Goal: Task Accomplishment & Management: Manage account settings

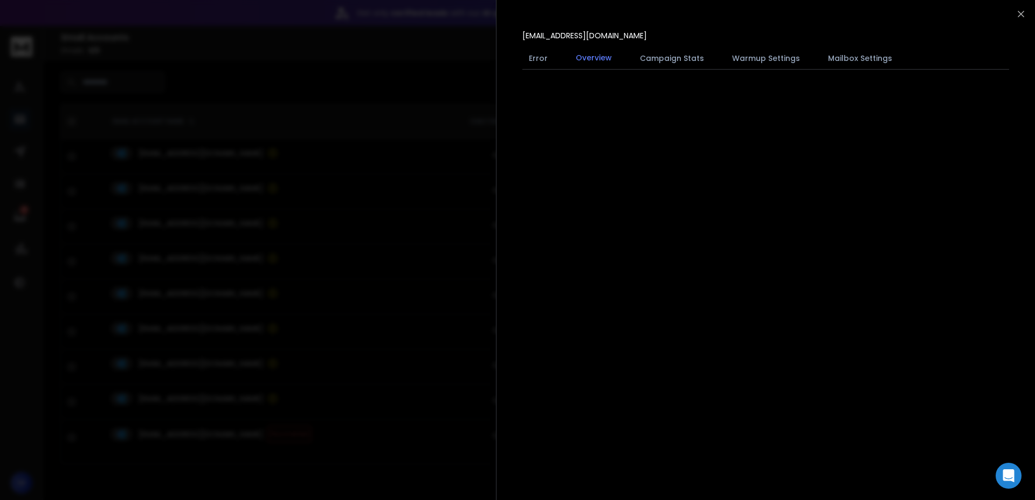
click at [356, 287] on div at bounding box center [517, 250] width 1035 height 500
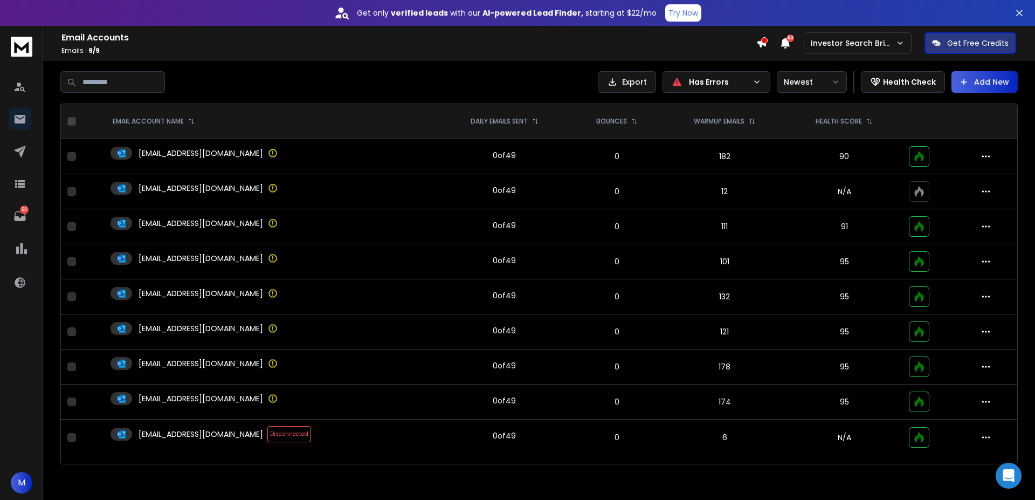
click at [704, 65] on div "Export Has Errors Newest Health Check Add New EMAIL ACCOUNT NAME DAILY EMAILS S…" at bounding box center [539, 267] width 992 height 415
click at [705, 71] on div "Export Has Errors Newest Health Check Add New EMAIL ACCOUNT NAME DAILY EMAILS S…" at bounding box center [539, 267] width 992 height 415
click at [704, 79] on p "Has Errors" at bounding box center [718, 82] width 59 height 11
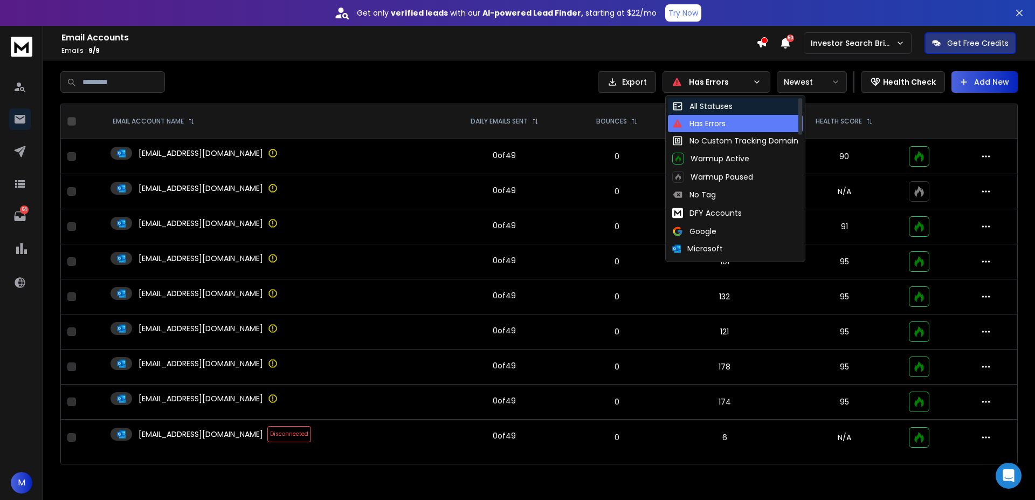
click at [689, 110] on div "All Statuses" at bounding box center [702, 106] width 60 height 11
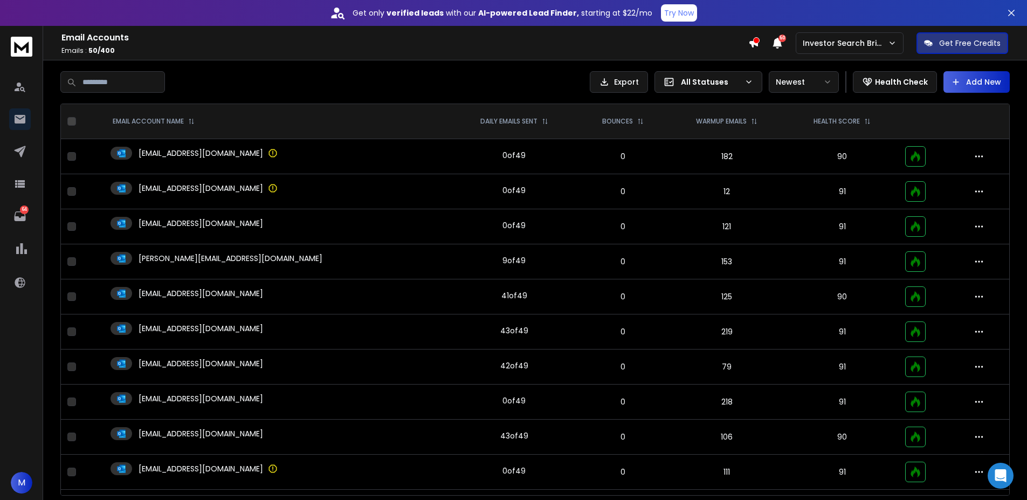
click at [283, 245] on td "[PERSON_NAME][EMAIL_ADDRESS][DOMAIN_NAME]" at bounding box center [277, 261] width 346 height 35
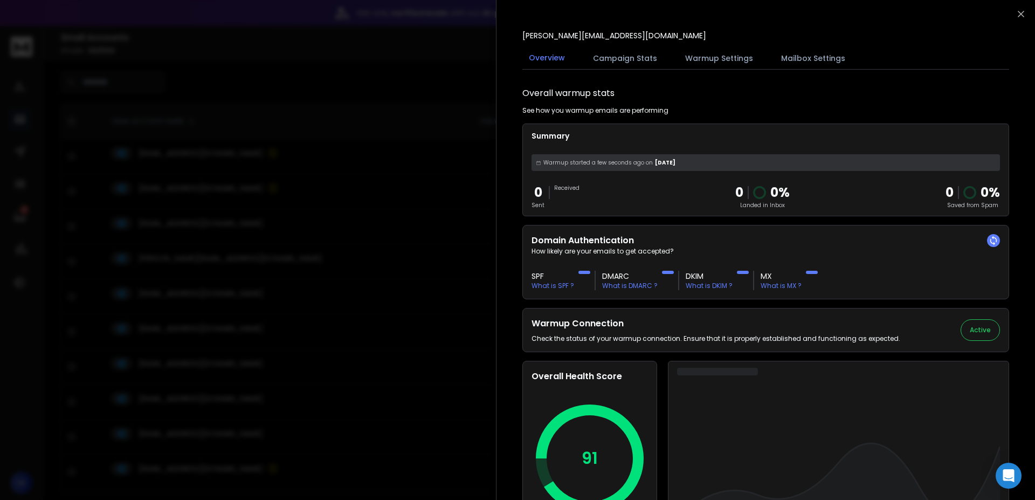
click at [444, 331] on div at bounding box center [517, 250] width 1035 height 500
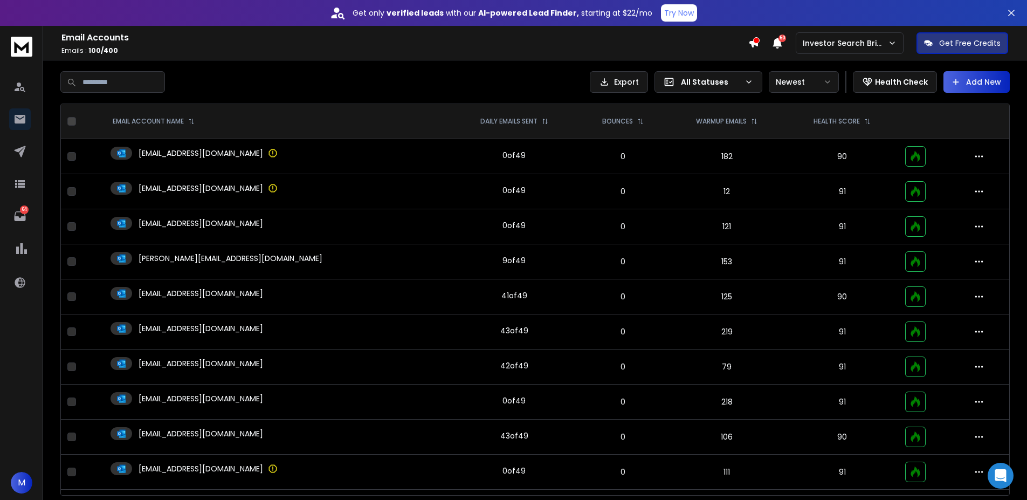
click at [207, 224] on p "[EMAIL_ADDRESS][DOMAIN_NAME]" at bounding box center [201, 223] width 125 height 11
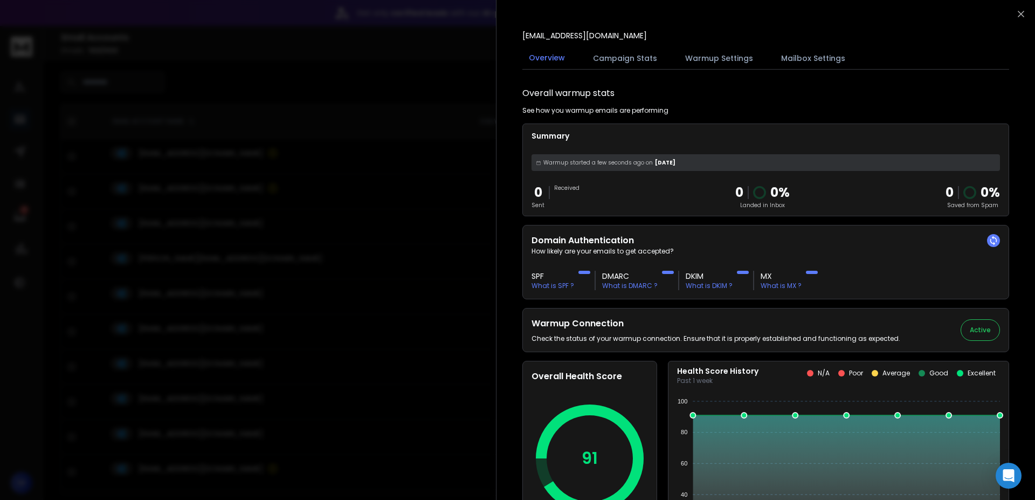
click at [414, 102] on div at bounding box center [517, 250] width 1035 height 500
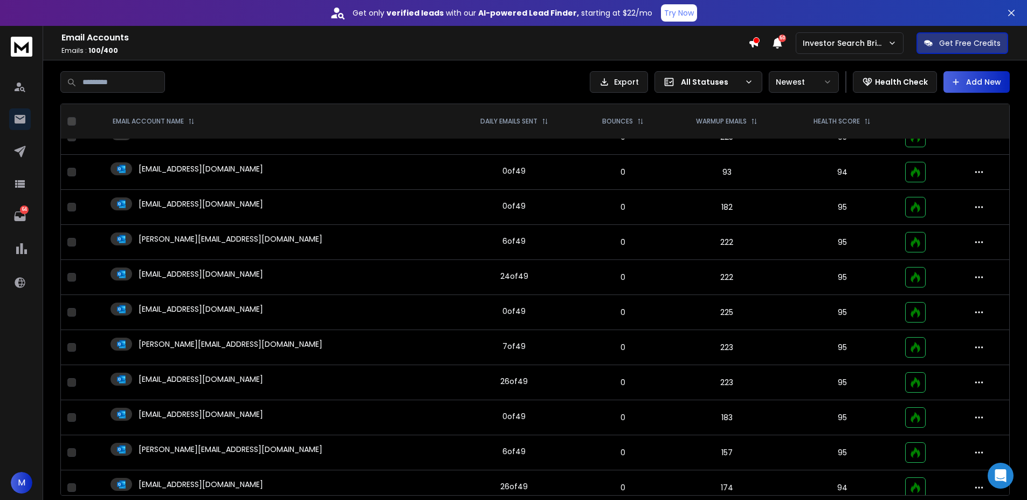
scroll to position [3174, 0]
click at [249, 374] on p "[EMAIL_ADDRESS][DOMAIN_NAME]" at bounding box center [201, 378] width 125 height 11
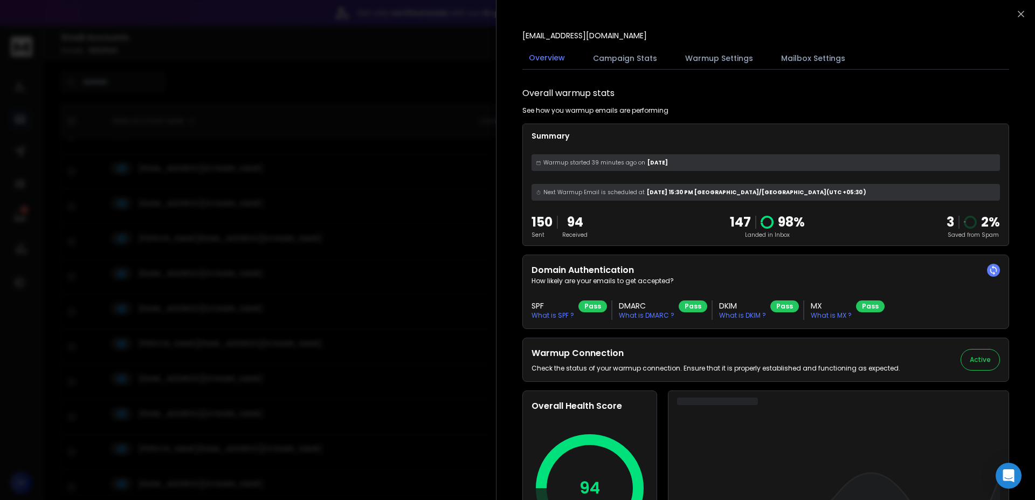
click at [415, 330] on div at bounding box center [517, 250] width 1035 height 500
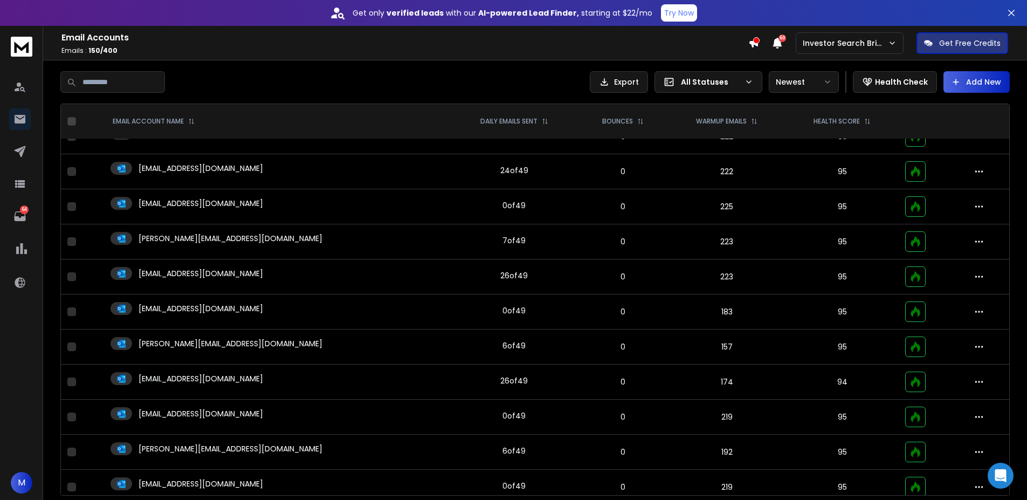
click at [217, 382] on p "[EMAIL_ADDRESS][DOMAIN_NAME]" at bounding box center [201, 378] width 125 height 11
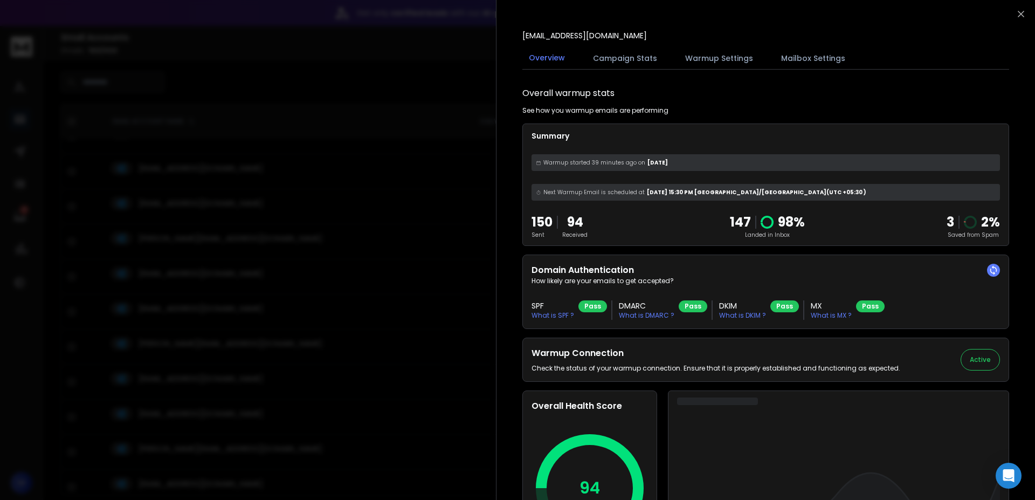
click at [217, 382] on div at bounding box center [517, 250] width 1035 height 500
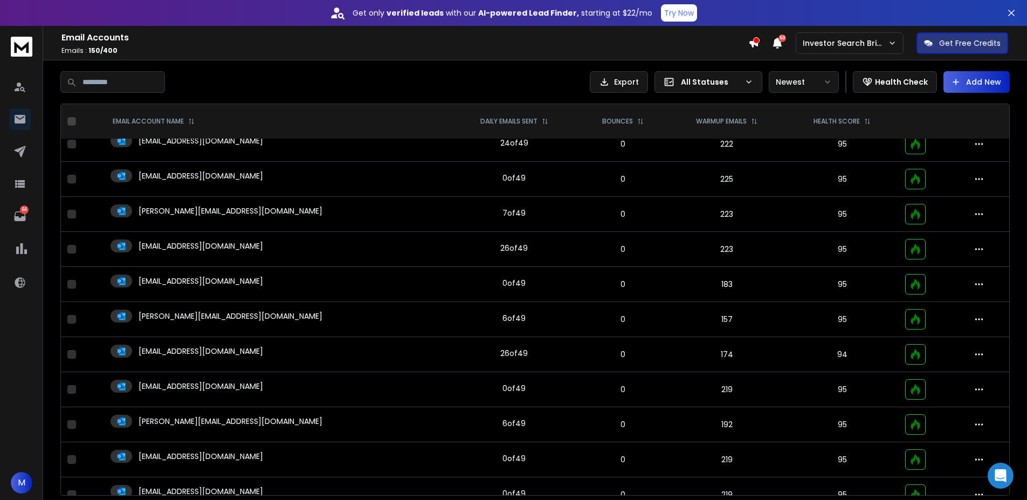
scroll to position [3205, 0]
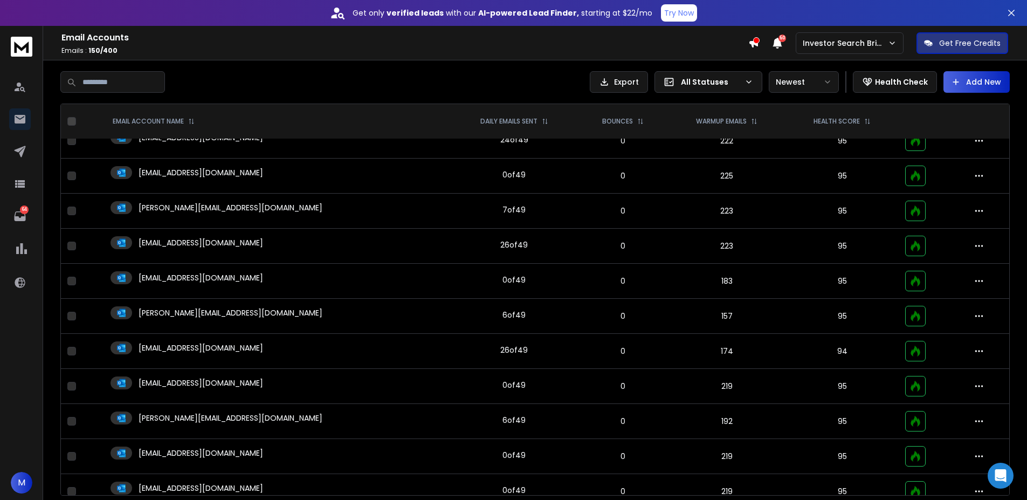
click at [217, 383] on p "[EMAIL_ADDRESS][DOMAIN_NAME]" at bounding box center [201, 382] width 125 height 11
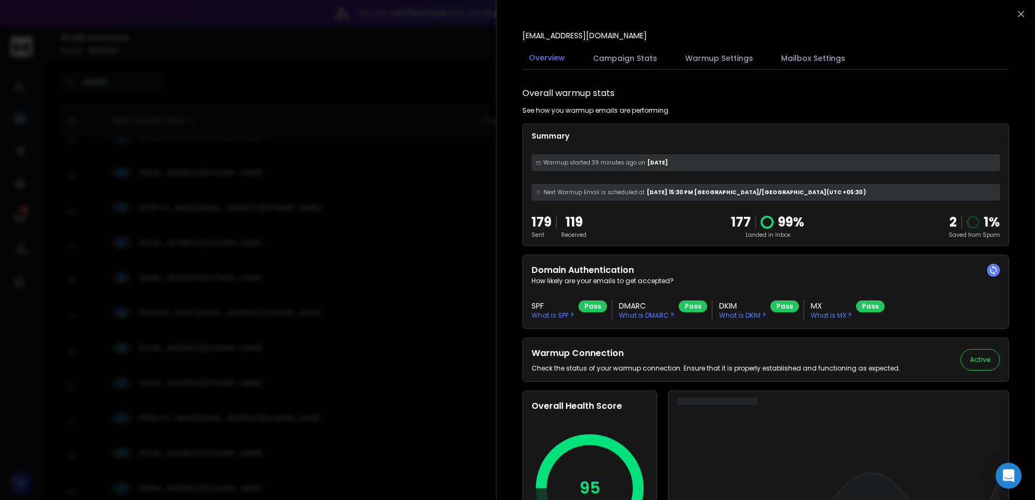
click at [217, 383] on div at bounding box center [517, 250] width 1035 height 500
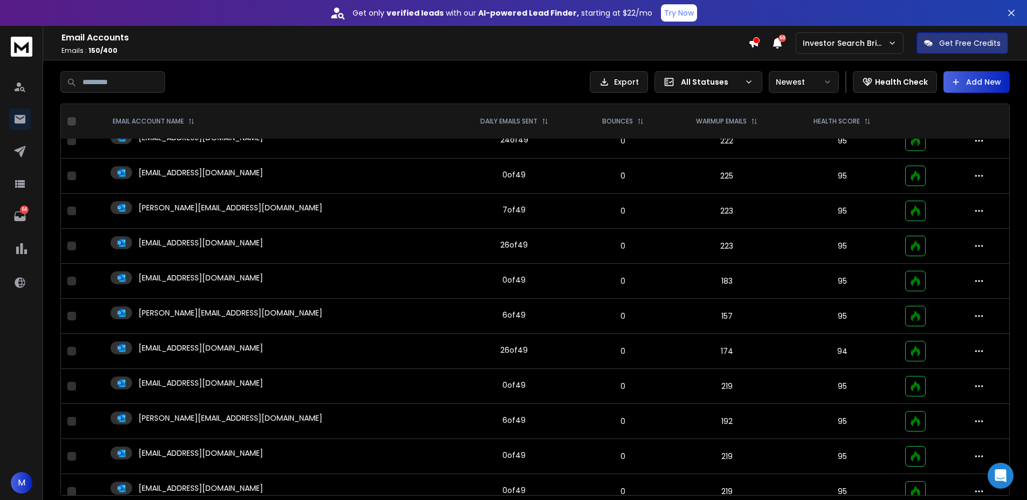
click at [207, 421] on p "[PERSON_NAME][EMAIL_ADDRESS][DOMAIN_NAME]" at bounding box center [231, 417] width 184 height 11
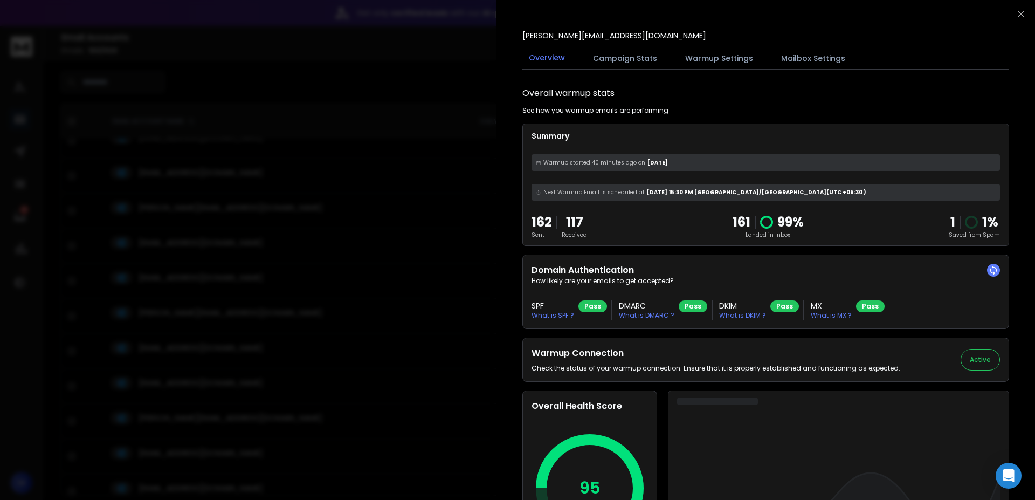
click at [207, 421] on div at bounding box center [517, 250] width 1035 height 500
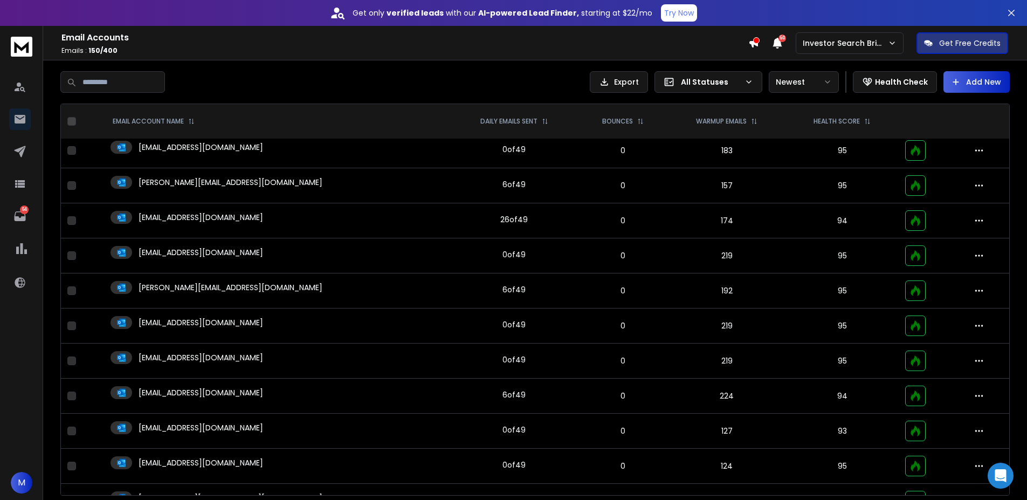
scroll to position [3345, 0]
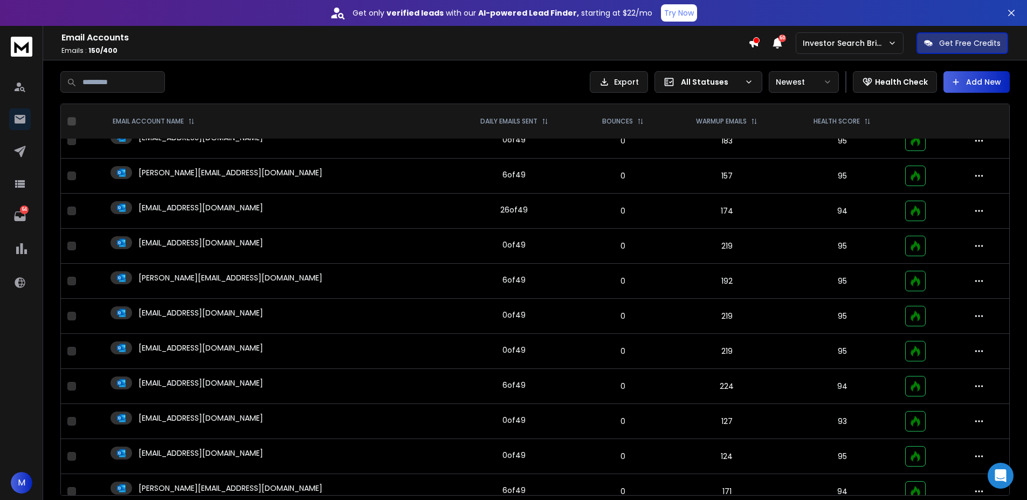
click at [207, 421] on p "[EMAIL_ADDRESS][DOMAIN_NAME]" at bounding box center [201, 417] width 125 height 11
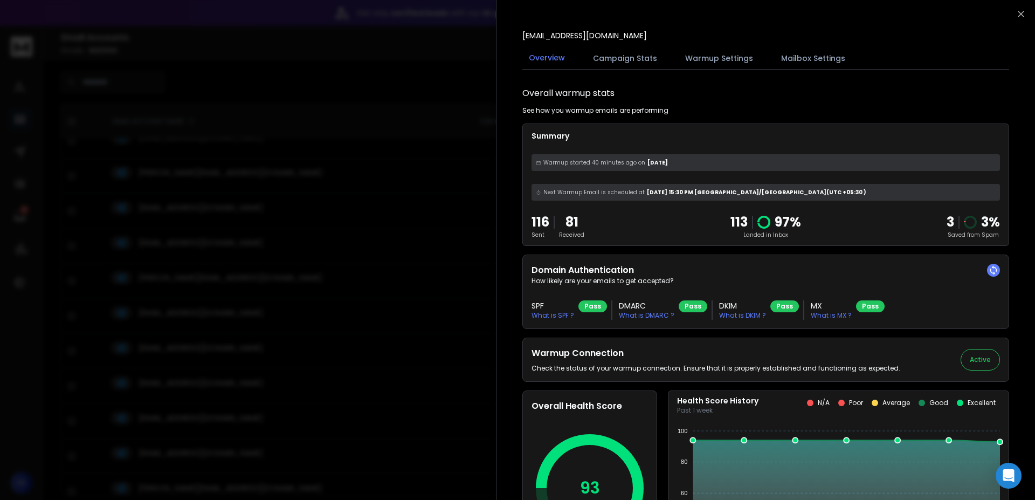
click at [212, 292] on div at bounding box center [517, 250] width 1035 height 500
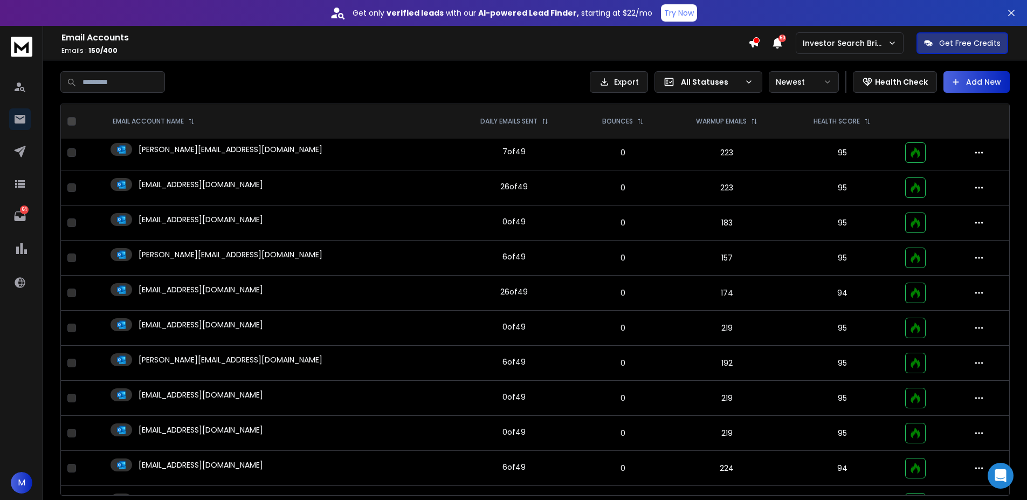
scroll to position [3263, 0]
click at [203, 257] on p "[PERSON_NAME][EMAIL_ADDRESS][DOMAIN_NAME]" at bounding box center [231, 255] width 184 height 11
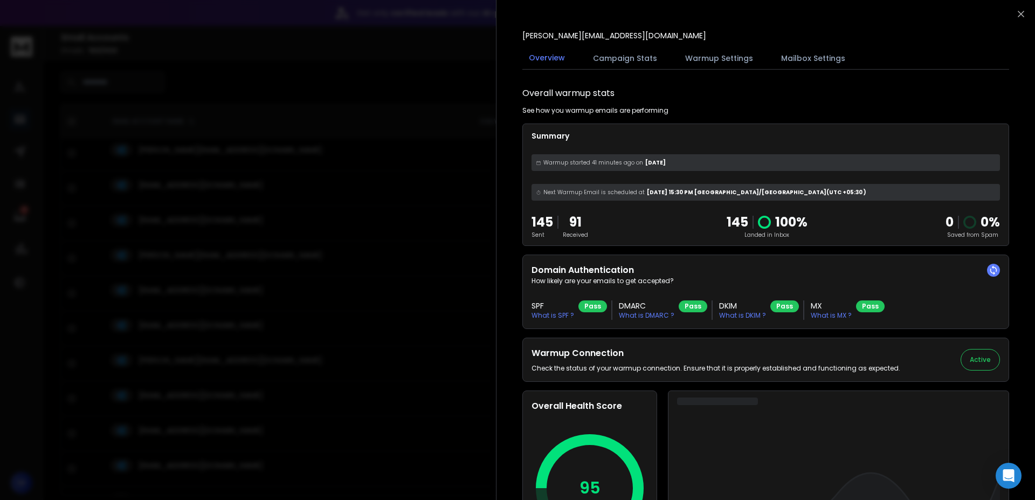
click at [207, 269] on div at bounding box center [517, 250] width 1035 height 500
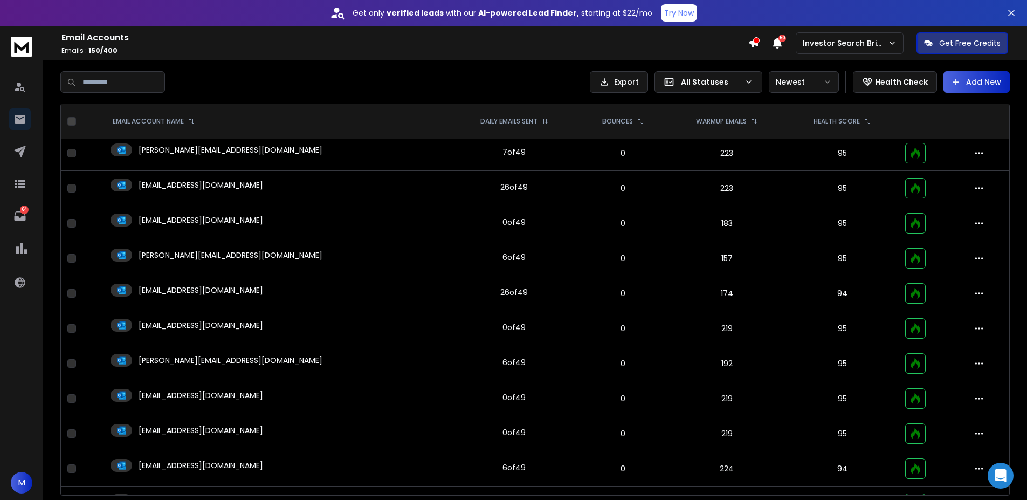
click at [207, 292] on p "[EMAIL_ADDRESS][DOMAIN_NAME]" at bounding box center [201, 290] width 125 height 11
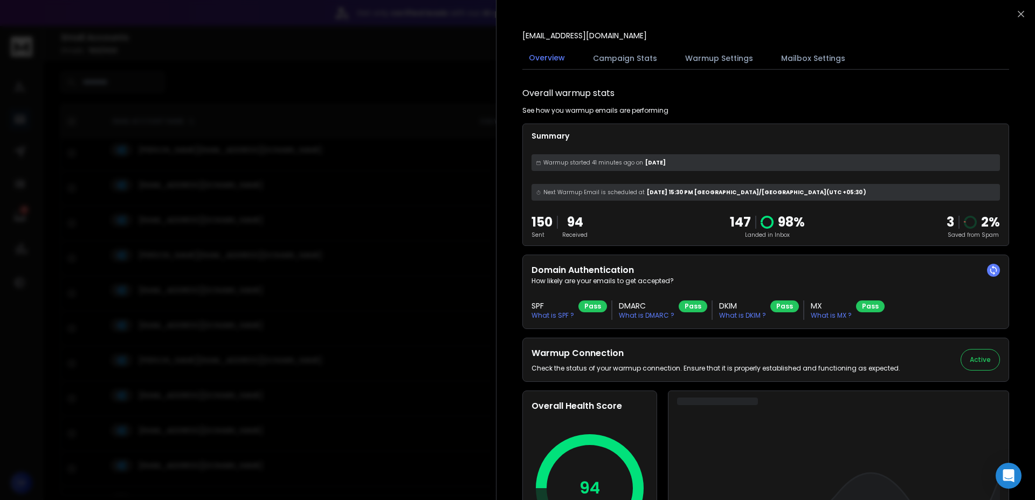
click at [207, 292] on div at bounding box center [517, 250] width 1035 height 500
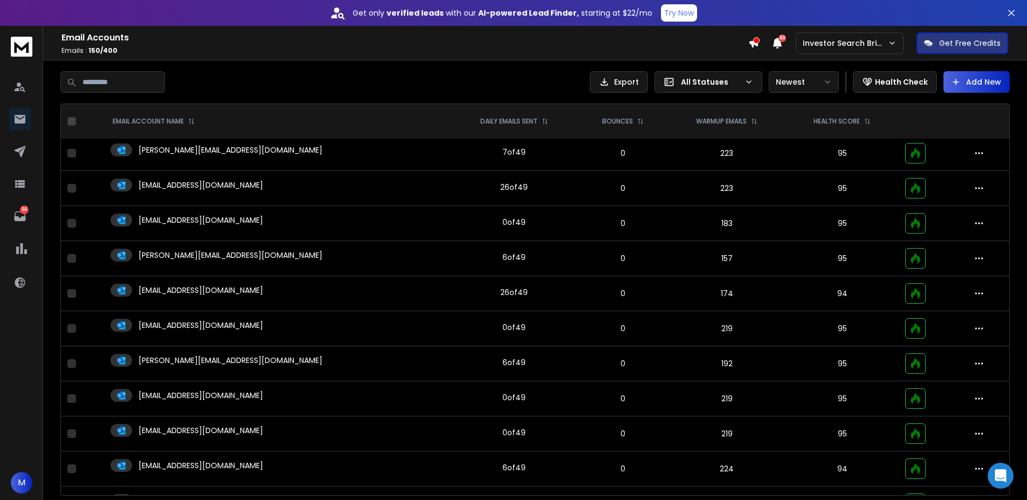
click at [205, 324] on p "[EMAIL_ADDRESS][DOMAIN_NAME]" at bounding box center [201, 325] width 125 height 11
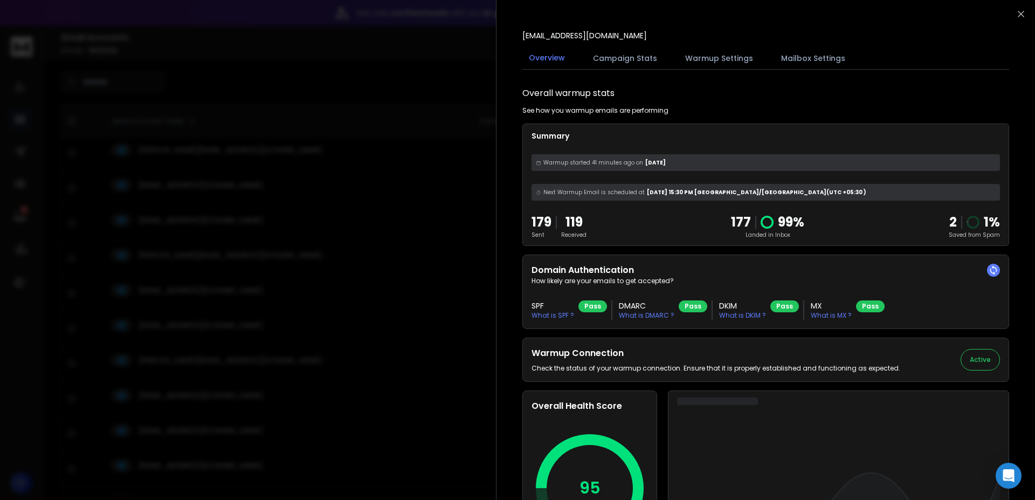
click at [205, 324] on div at bounding box center [517, 250] width 1035 height 500
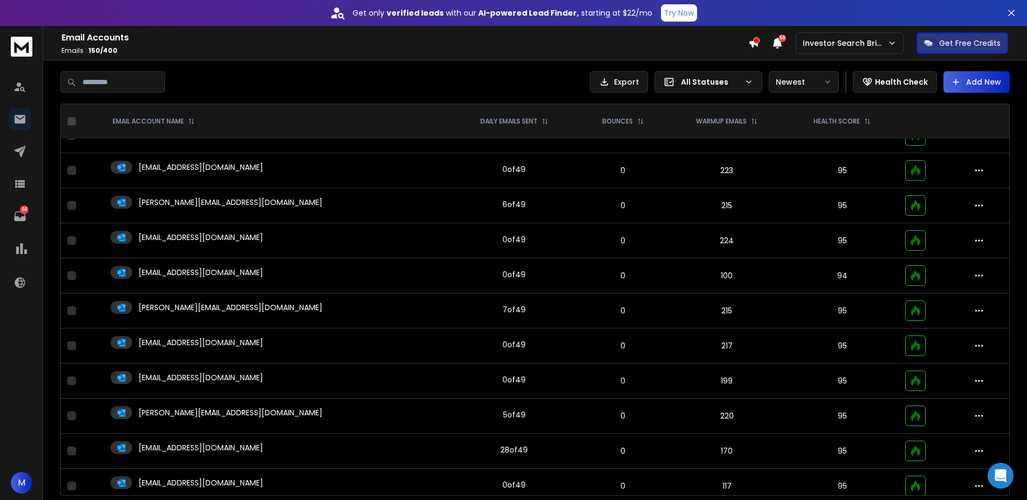
scroll to position [3948, 0]
click at [205, 346] on p "[EMAIL_ADDRESS][DOMAIN_NAME]" at bounding box center [201, 340] width 125 height 11
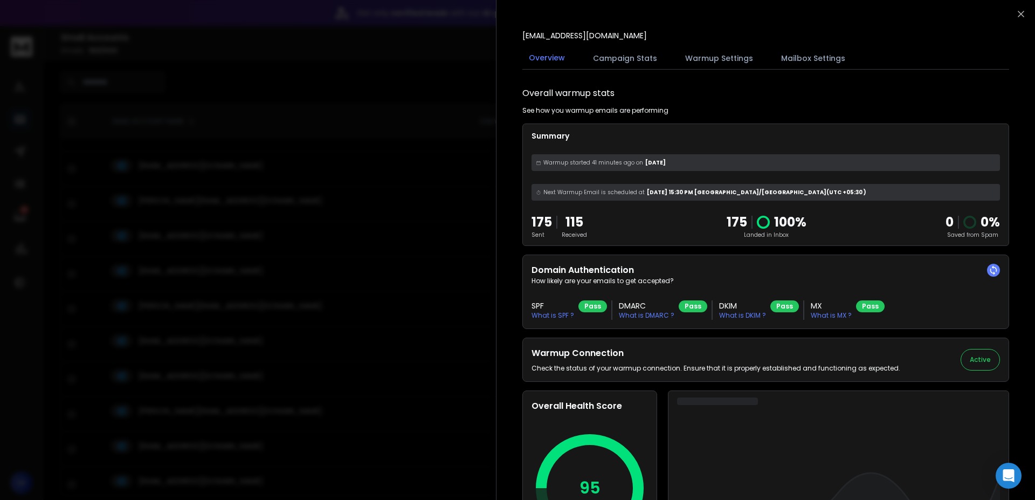
click at [205, 346] on div at bounding box center [517, 250] width 1035 height 500
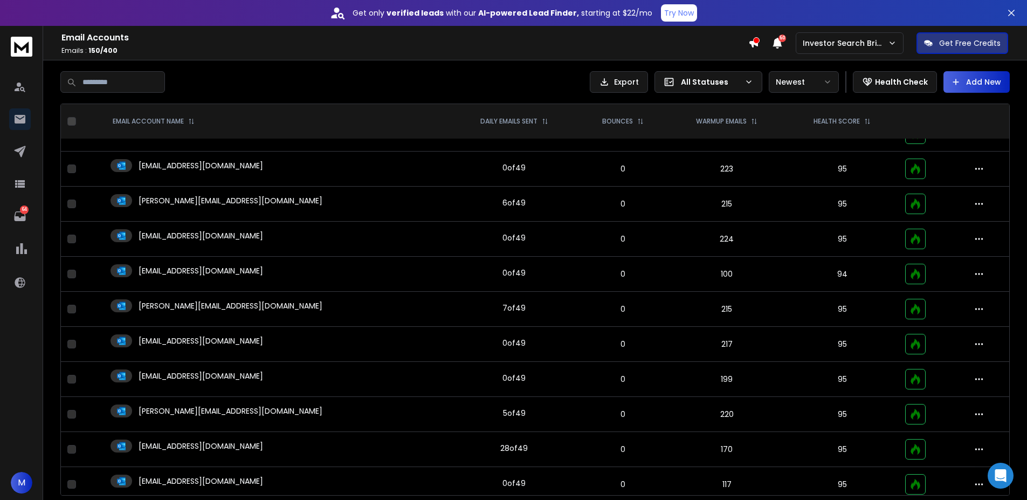
click at [208, 373] on p "[EMAIL_ADDRESS][DOMAIN_NAME]" at bounding box center [201, 375] width 125 height 11
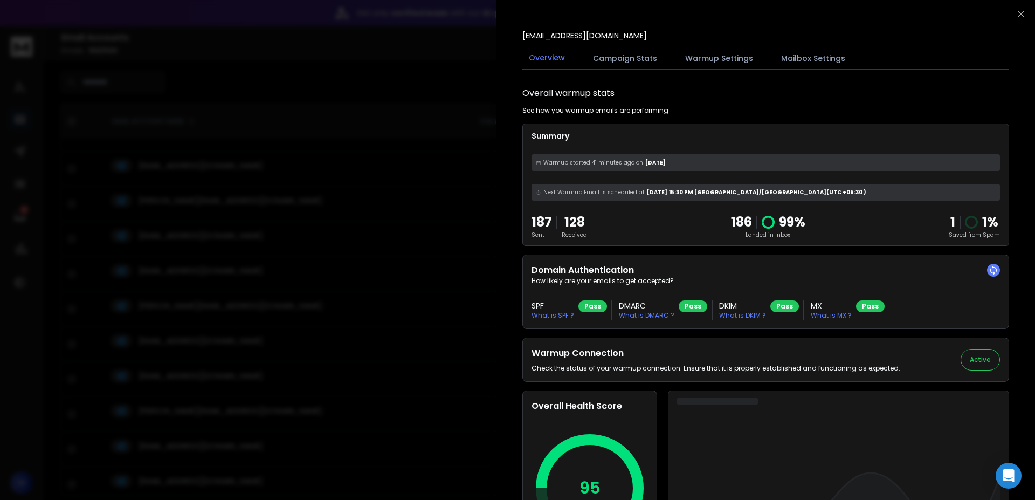
click at [239, 339] on div at bounding box center [517, 250] width 1035 height 500
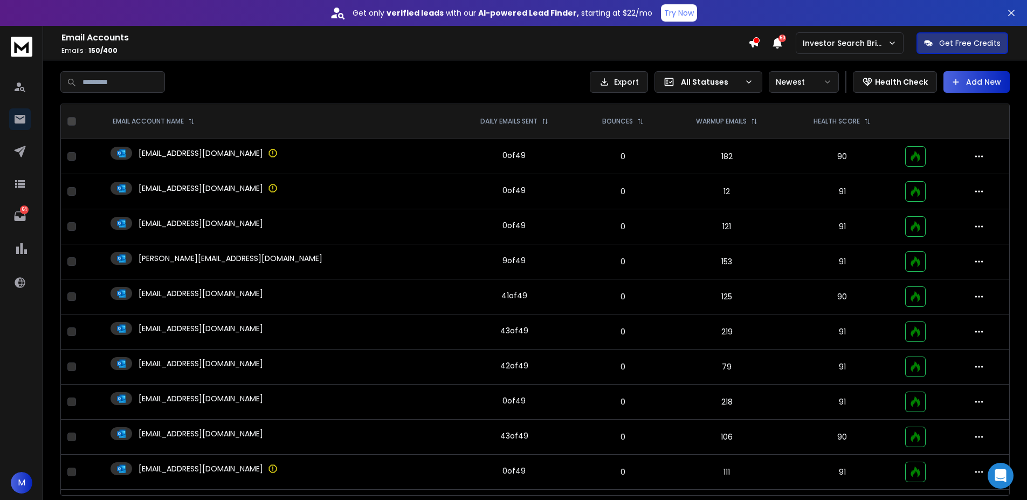
scroll to position [2, 0]
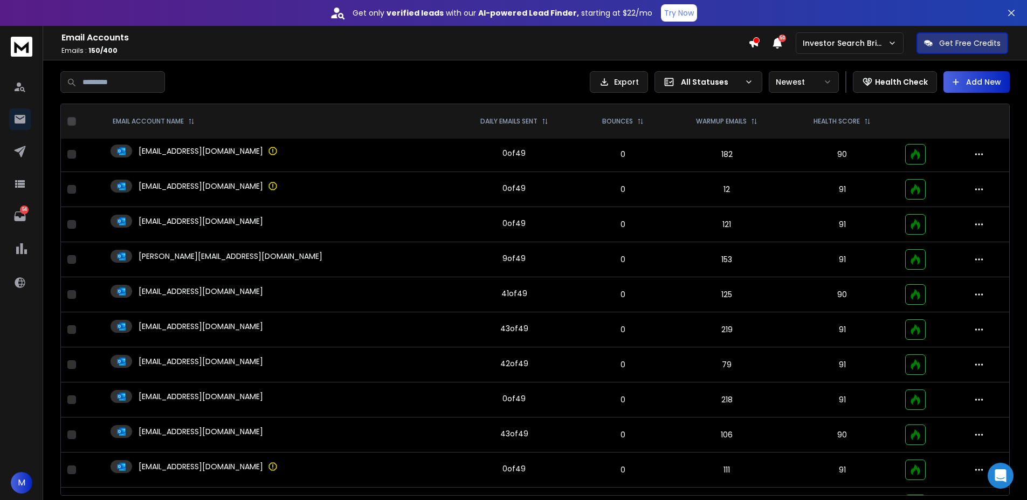
click at [195, 188] on p "[EMAIL_ADDRESS][DOMAIN_NAME]" at bounding box center [201, 186] width 125 height 11
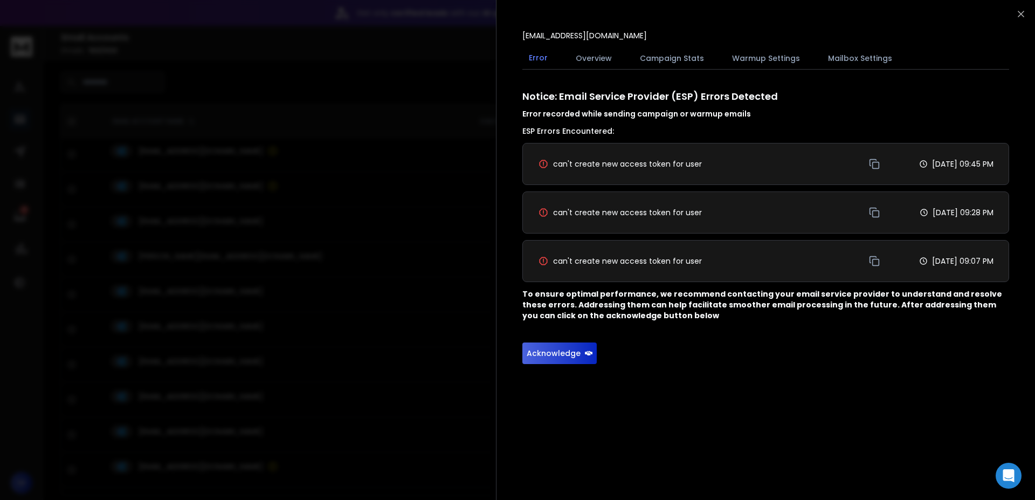
click at [201, 267] on div at bounding box center [517, 250] width 1035 height 500
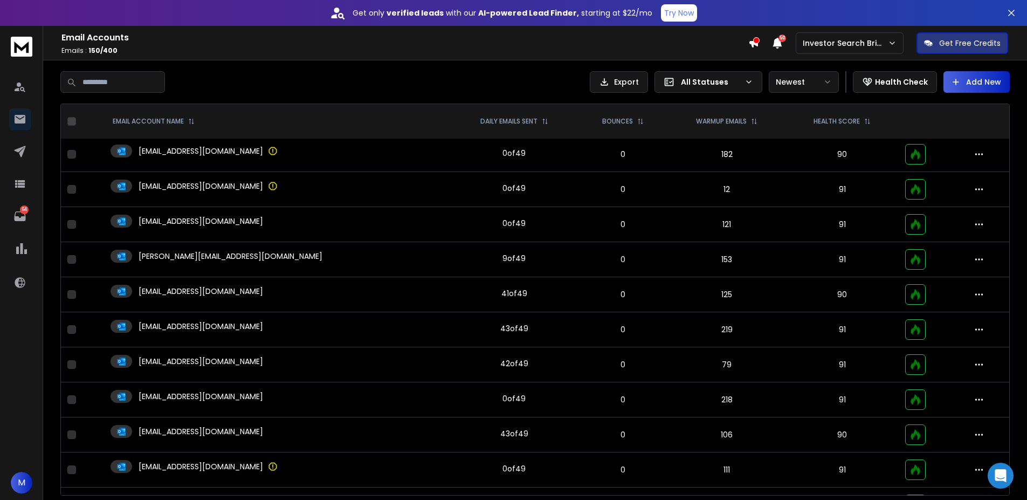
click at [195, 296] on p "[EMAIL_ADDRESS][DOMAIN_NAME]" at bounding box center [201, 291] width 125 height 11
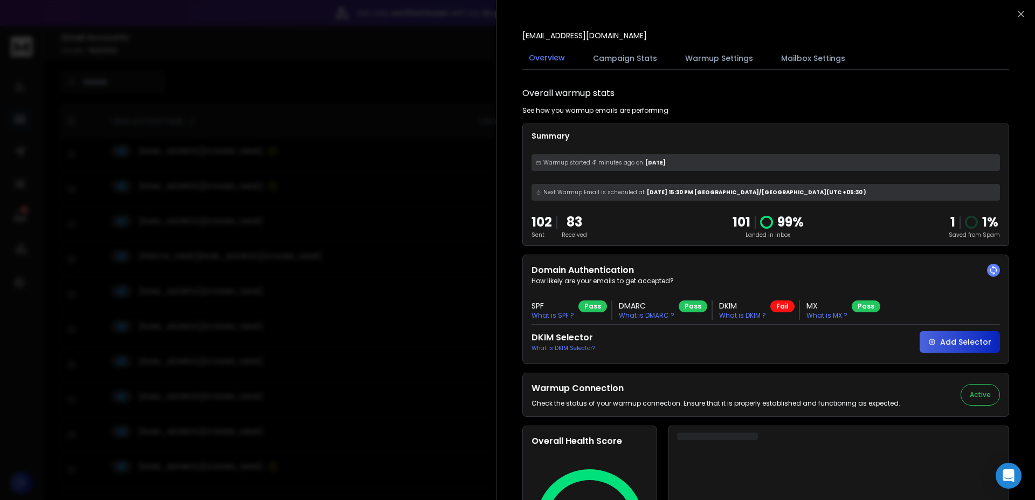
click at [379, 306] on div at bounding box center [517, 250] width 1035 height 500
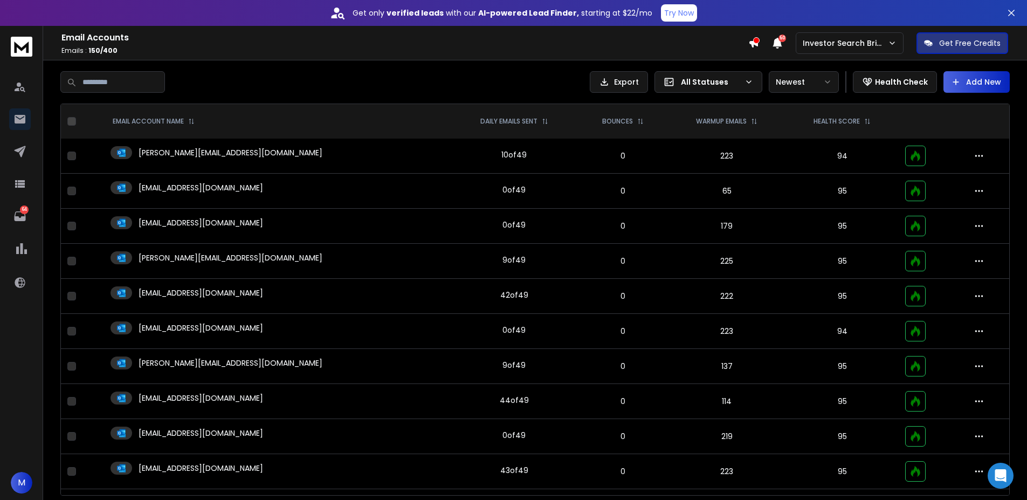
scroll to position [1123, 0]
click at [246, 363] on p "[PERSON_NAME][EMAIL_ADDRESS][DOMAIN_NAME]" at bounding box center [231, 361] width 184 height 11
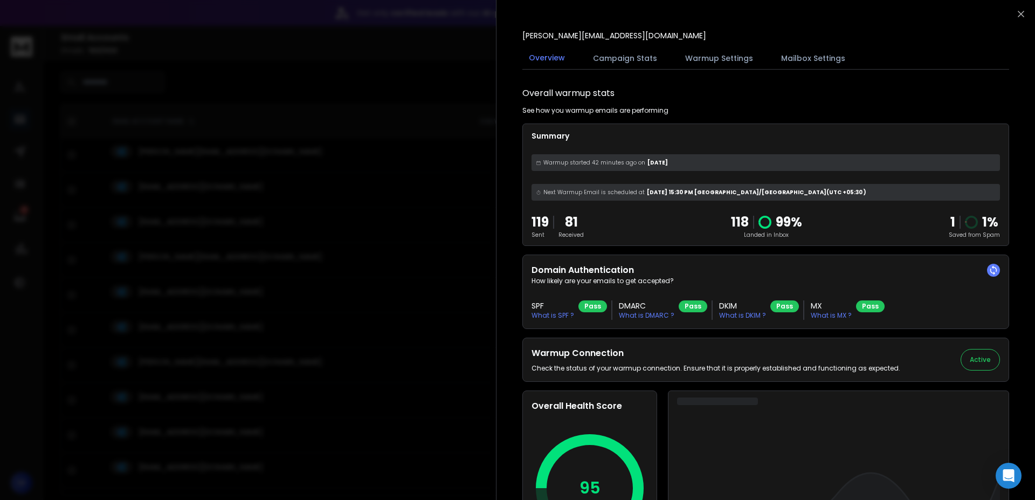
click at [246, 363] on div at bounding box center [517, 250] width 1035 height 500
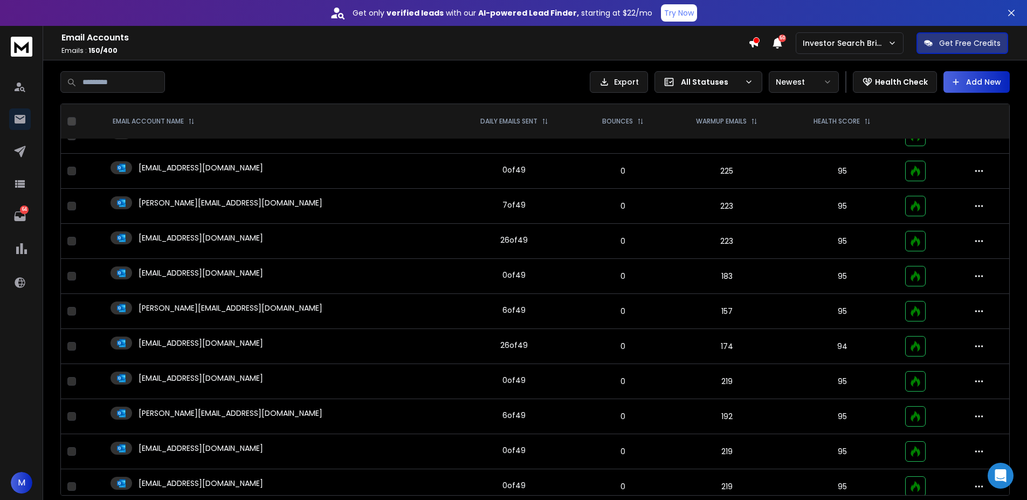
scroll to position [3413, 0]
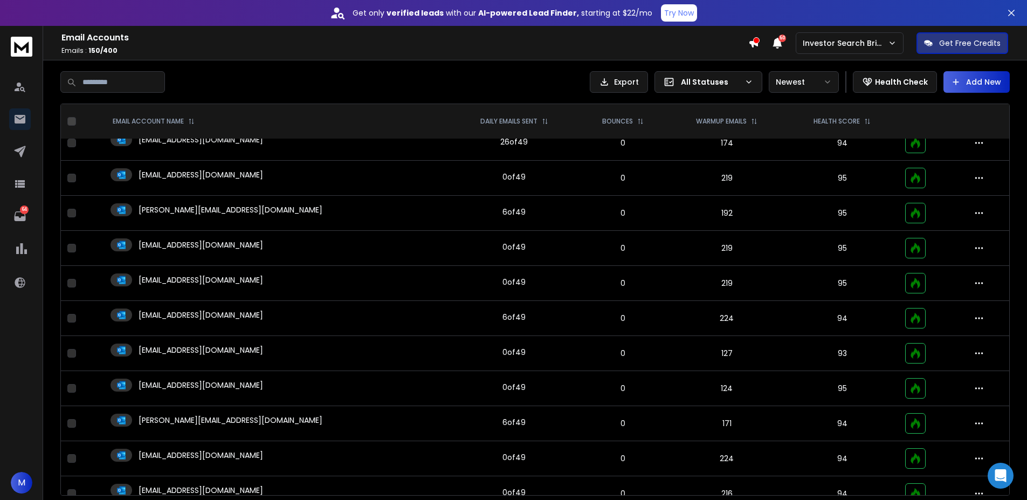
click at [231, 387] on p "[EMAIL_ADDRESS][DOMAIN_NAME]" at bounding box center [201, 385] width 125 height 11
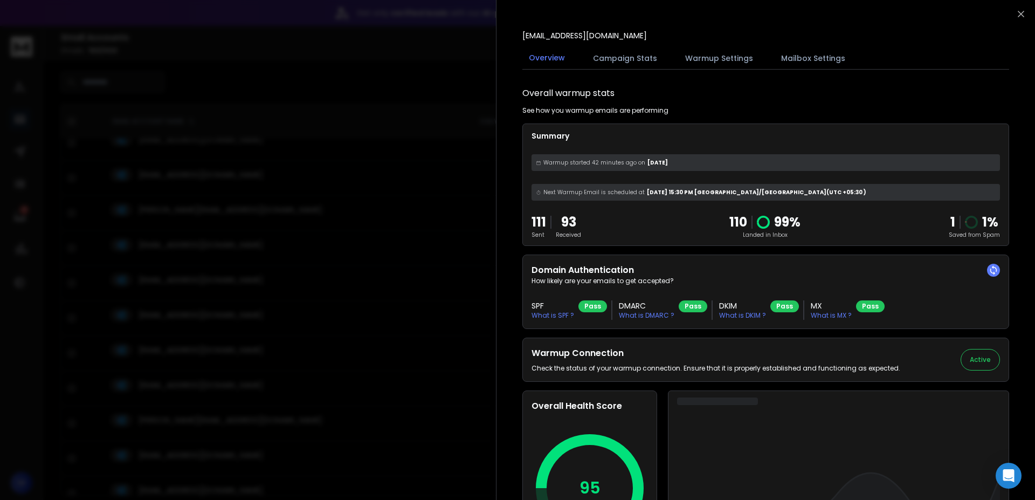
click at [231, 387] on div at bounding box center [517, 250] width 1035 height 500
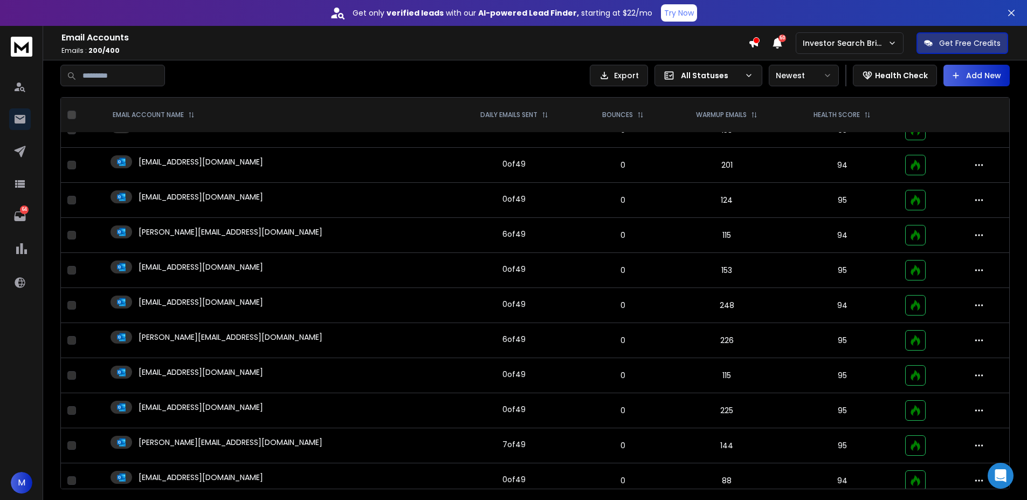
scroll to position [5796, 0]
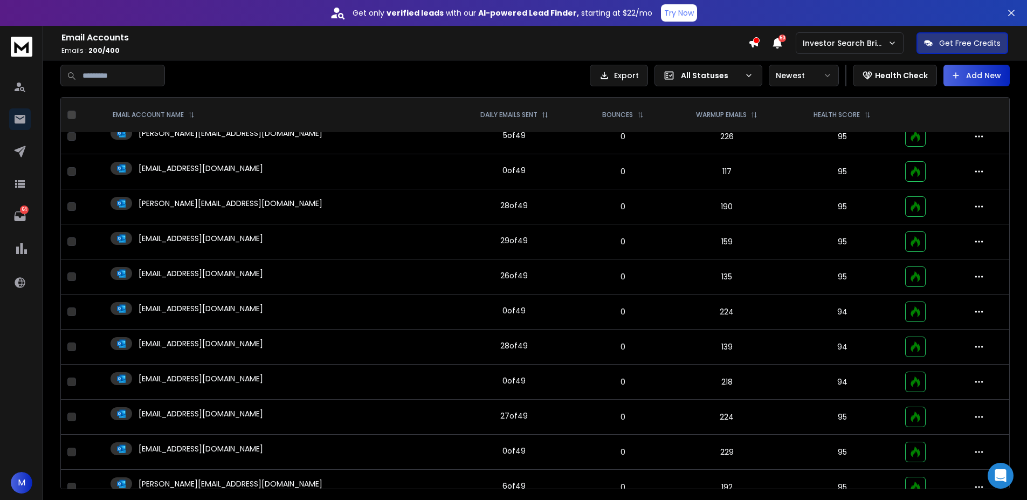
click at [215, 412] on p "[EMAIL_ADDRESS][DOMAIN_NAME]" at bounding box center [201, 413] width 125 height 11
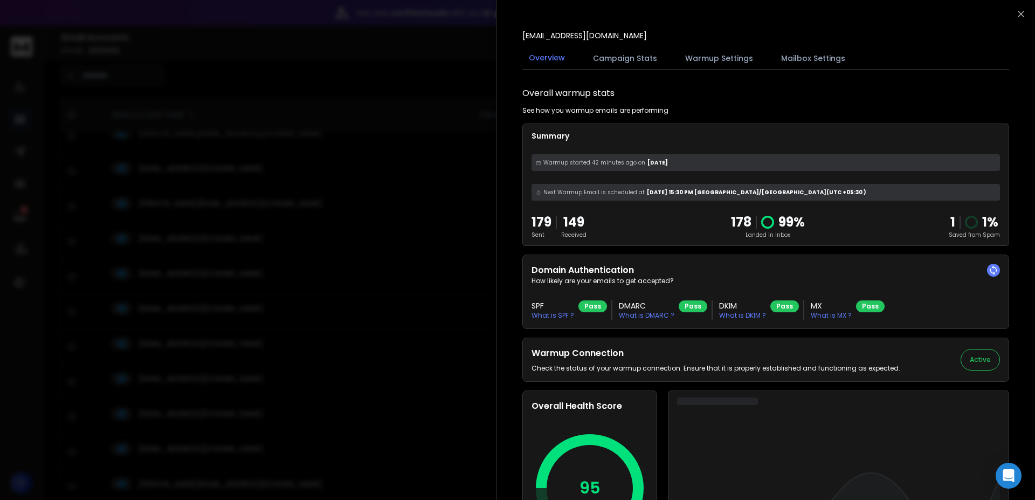
click at [215, 412] on div at bounding box center [517, 250] width 1035 height 500
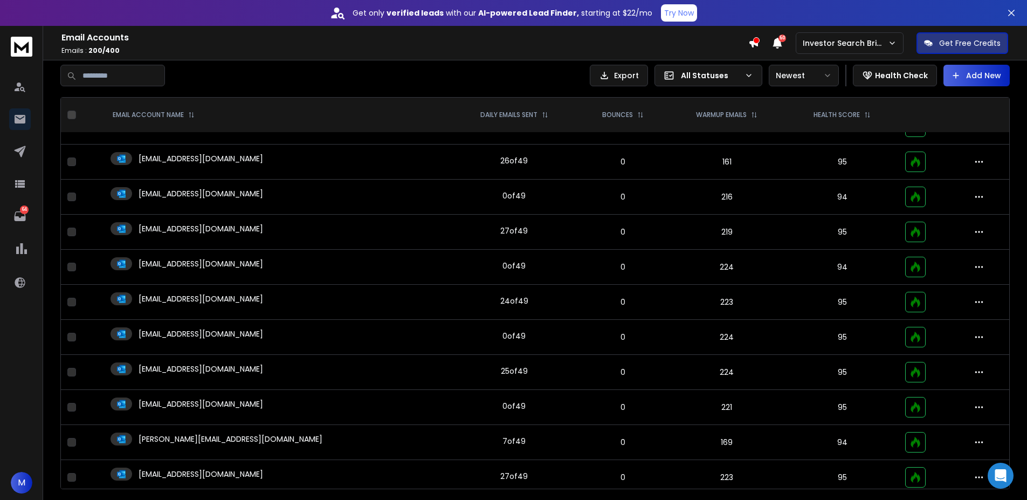
scroll to position [6679, 0]
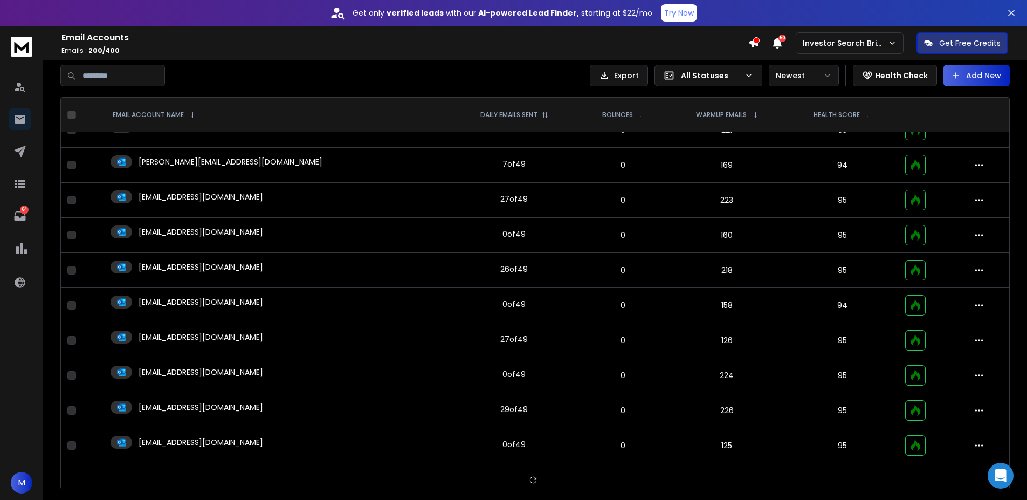
click at [215, 412] on p "[EMAIL_ADDRESS][DOMAIN_NAME]" at bounding box center [201, 407] width 125 height 11
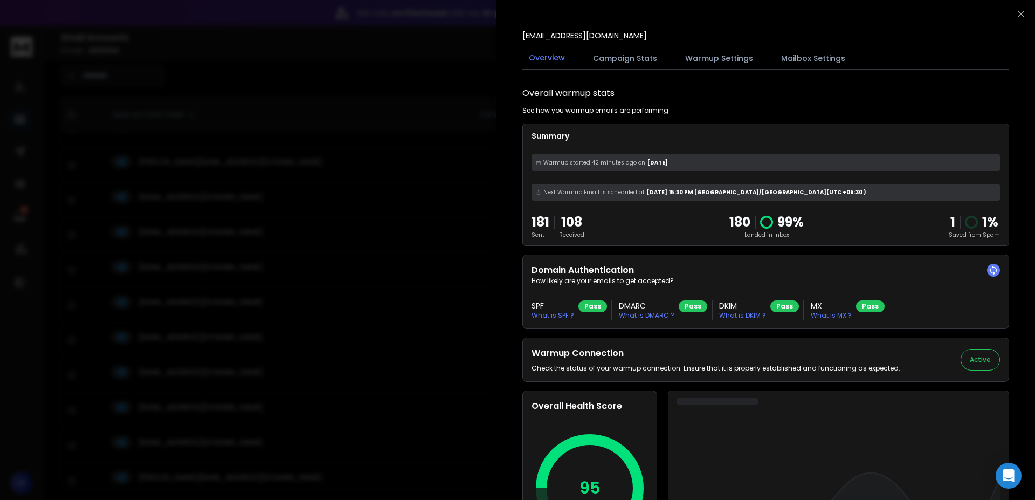
click at [215, 412] on div at bounding box center [517, 250] width 1035 height 500
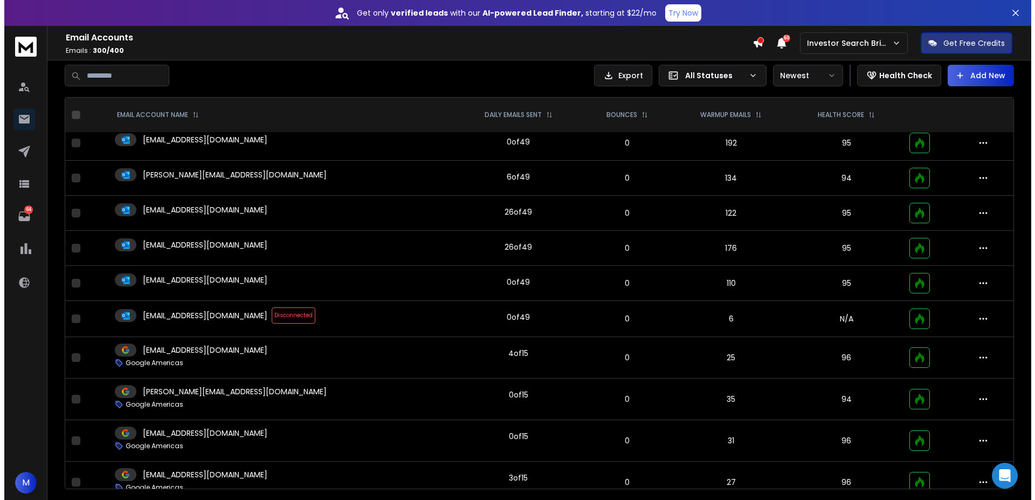
scroll to position [7086, 0]
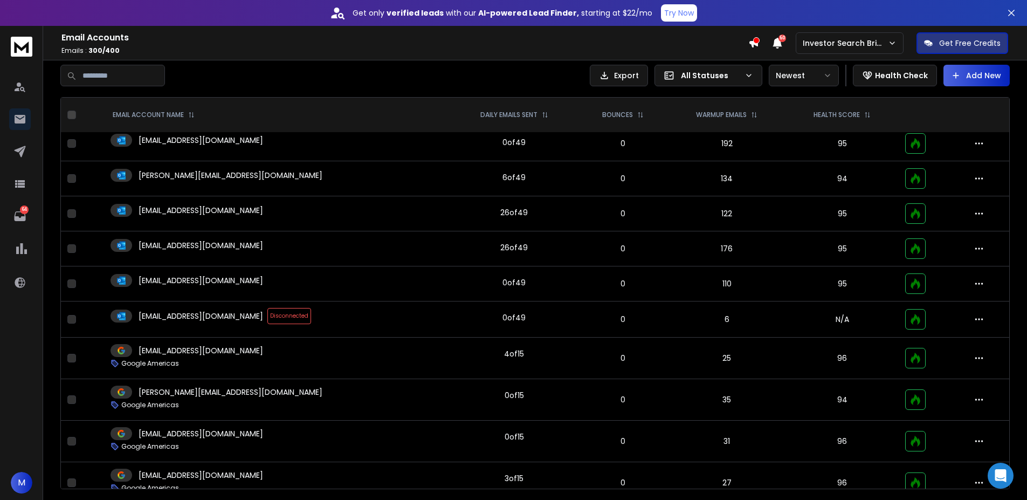
click at [203, 288] on td "[EMAIL_ADDRESS][DOMAIN_NAME]" at bounding box center [277, 283] width 346 height 35
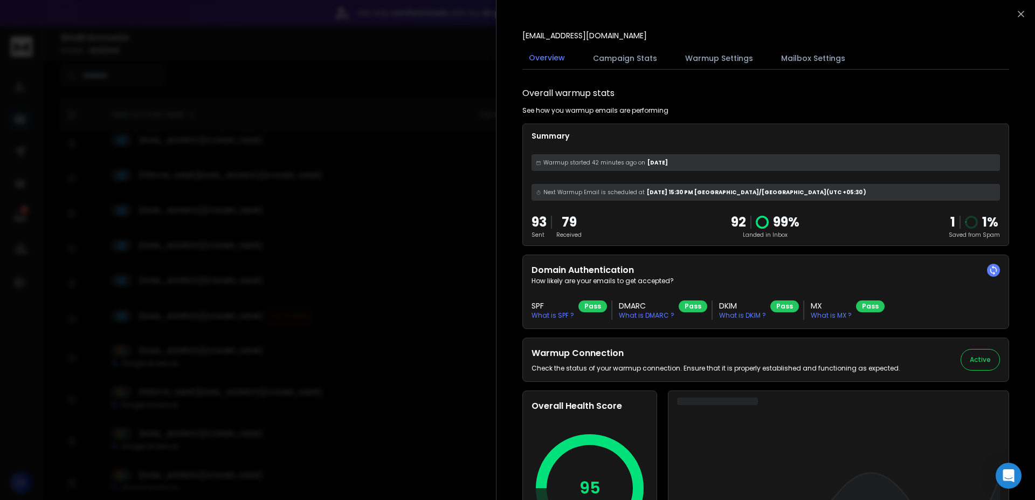
click at [196, 285] on div at bounding box center [517, 250] width 1035 height 500
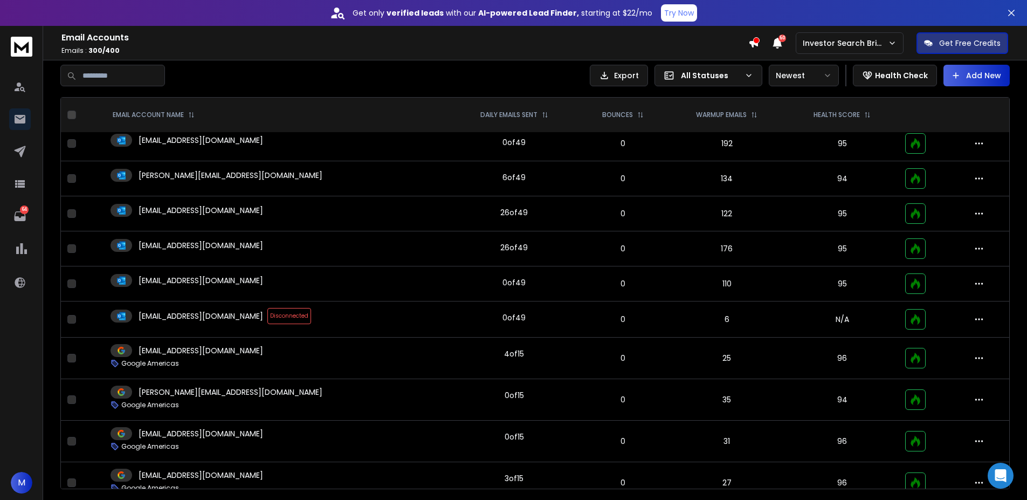
click at [198, 243] on p "[EMAIL_ADDRESS][DOMAIN_NAME]" at bounding box center [201, 245] width 125 height 11
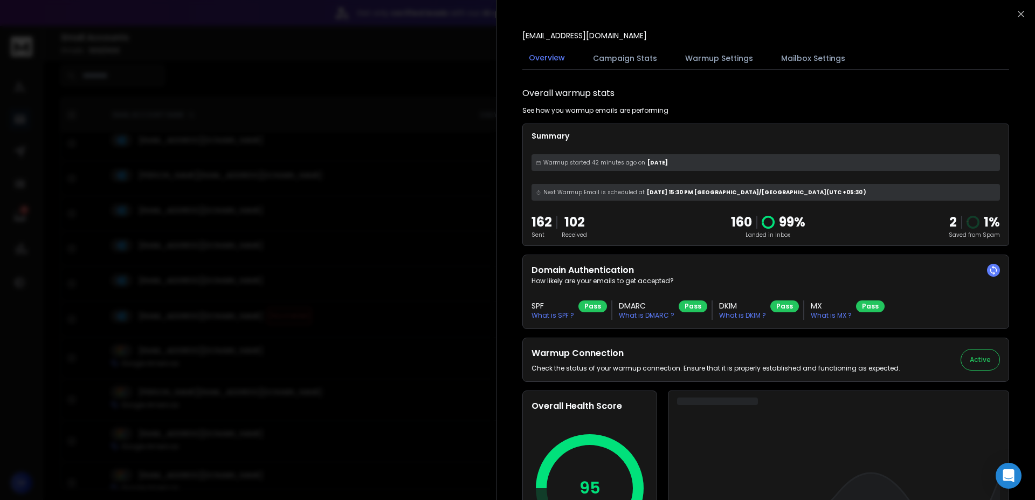
click at [198, 243] on div at bounding box center [517, 250] width 1035 height 500
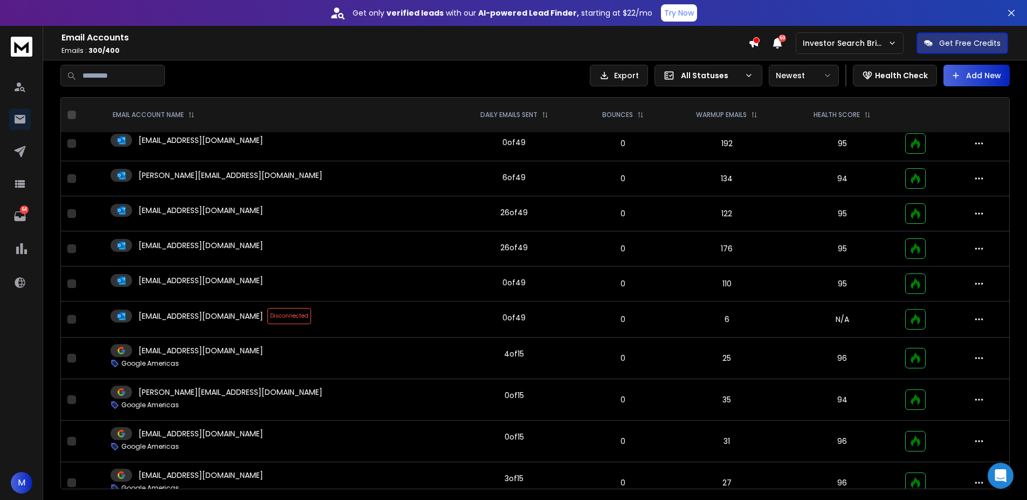
click at [201, 180] on p "[PERSON_NAME][EMAIL_ADDRESS][DOMAIN_NAME]" at bounding box center [231, 175] width 184 height 11
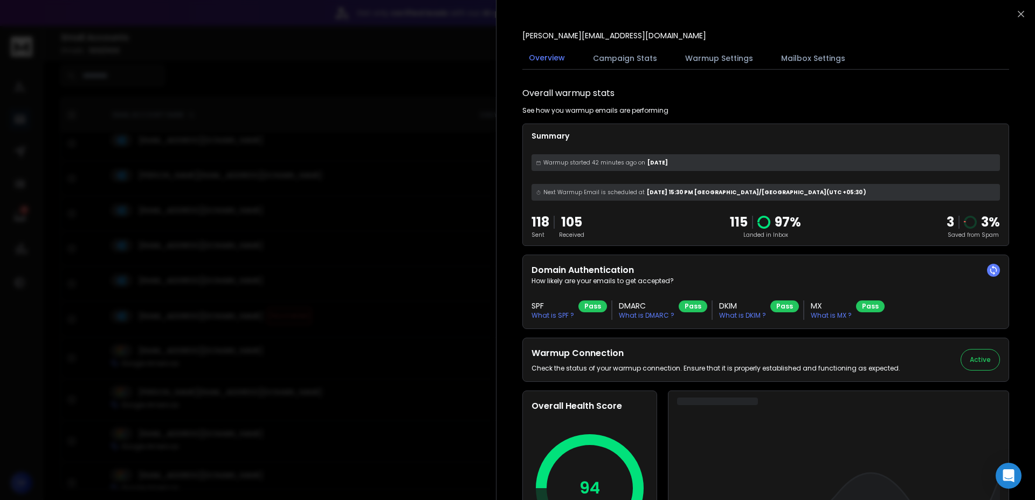
click at [201, 180] on div at bounding box center [517, 250] width 1035 height 500
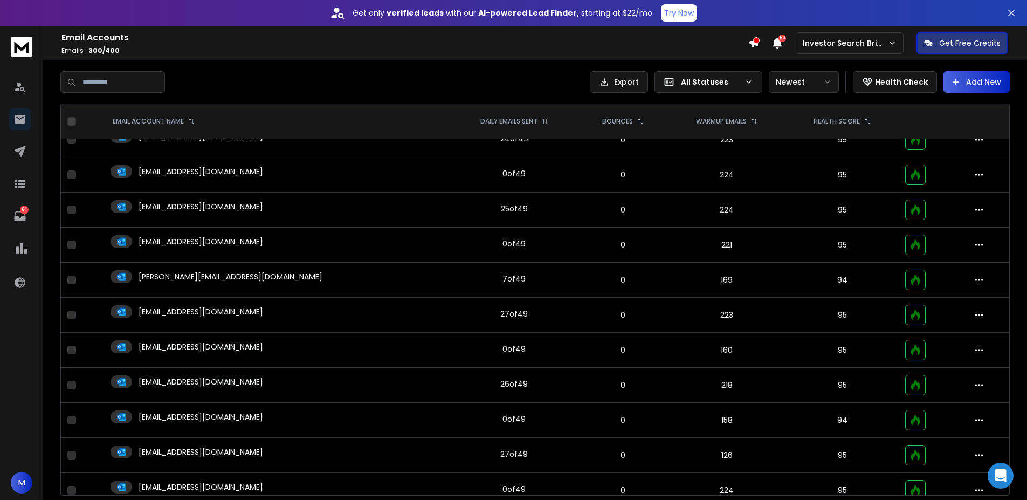
scroll to position [5784, 0]
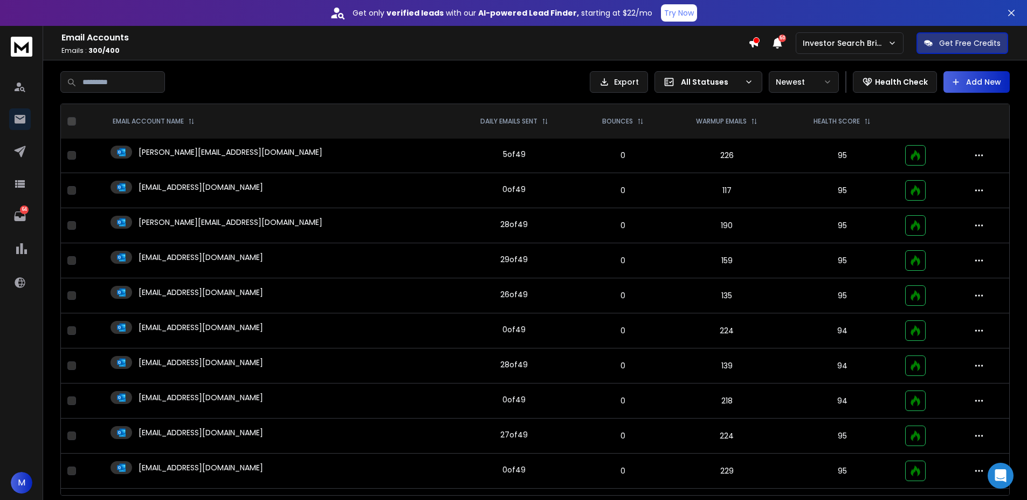
click at [189, 209] on td "[PERSON_NAME][EMAIL_ADDRESS][DOMAIN_NAME]" at bounding box center [277, 225] width 346 height 35
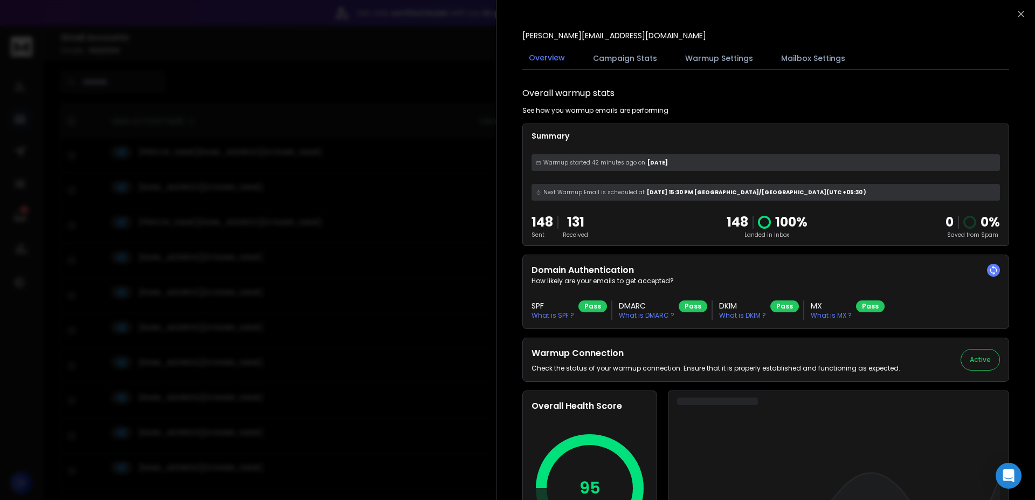
drag, startPoint x: 189, startPoint y: 209, endPoint x: 149, endPoint y: 219, distance: 41.7
click at [149, 219] on div at bounding box center [517, 250] width 1035 height 500
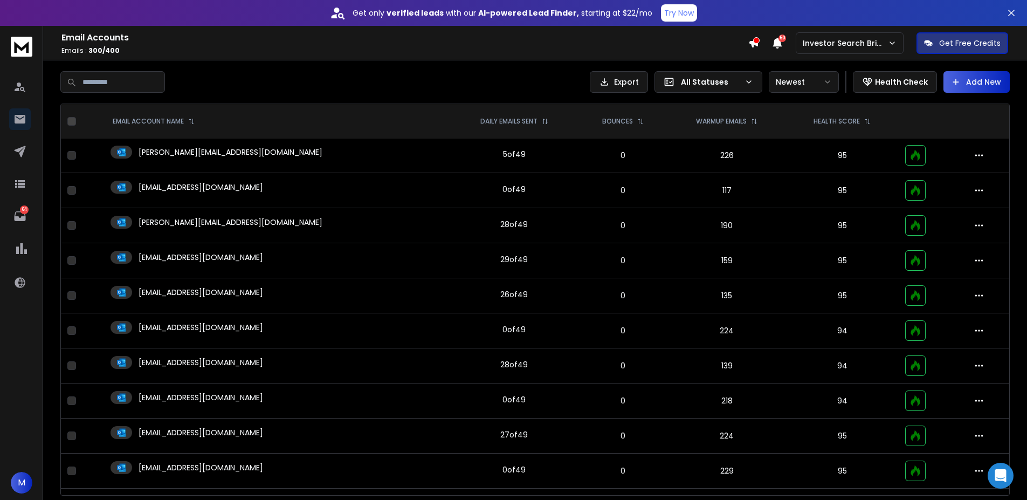
scroll to position [4839, 0]
click at [168, 218] on p "[PERSON_NAME][EMAIL_ADDRESS][DOMAIN_NAME]" at bounding box center [231, 221] width 184 height 11
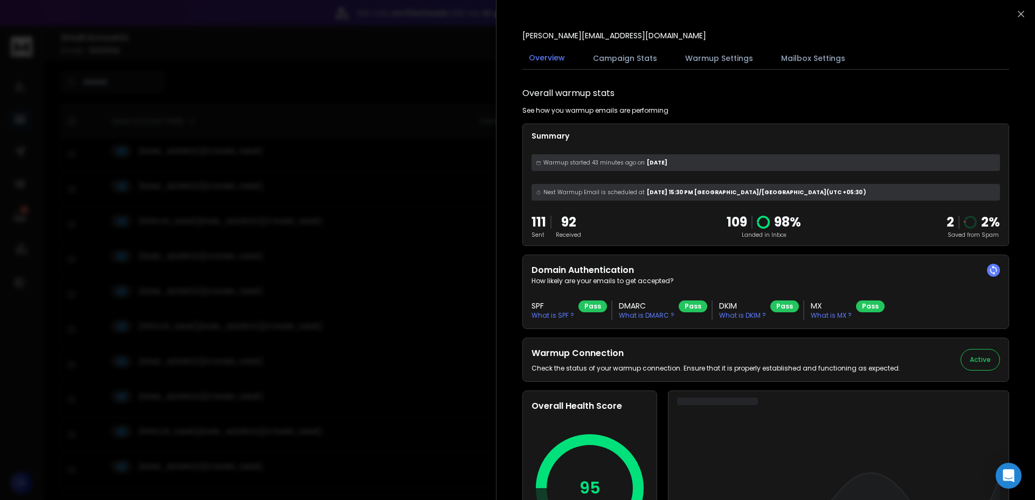
click at [169, 224] on div at bounding box center [517, 250] width 1035 height 500
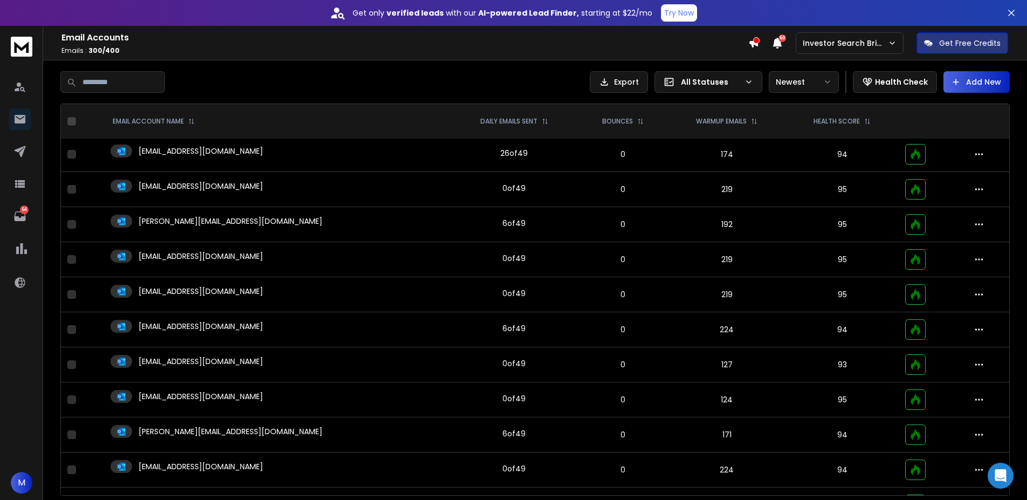
scroll to position [2964, 0]
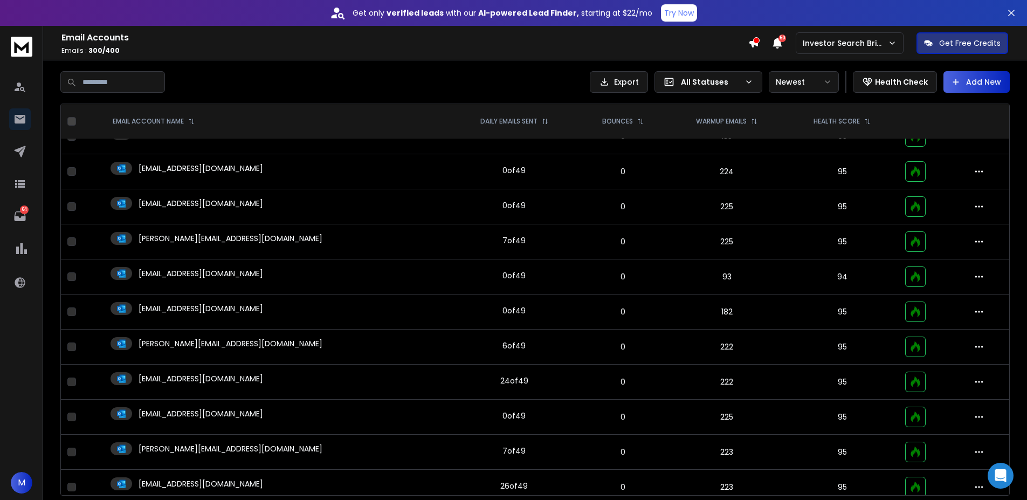
click at [169, 224] on td "[PERSON_NAME][EMAIL_ADDRESS][DOMAIN_NAME]" at bounding box center [277, 241] width 346 height 35
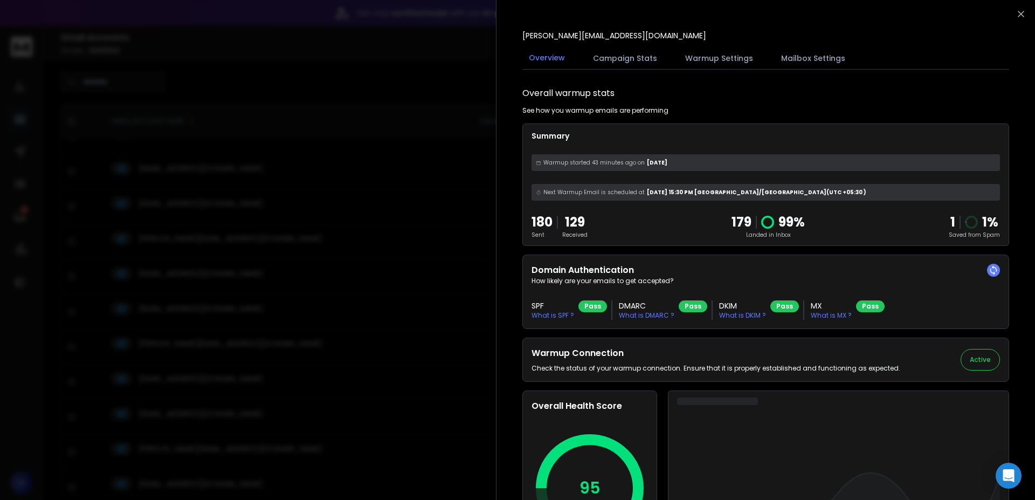
click at [169, 224] on div at bounding box center [517, 250] width 1035 height 500
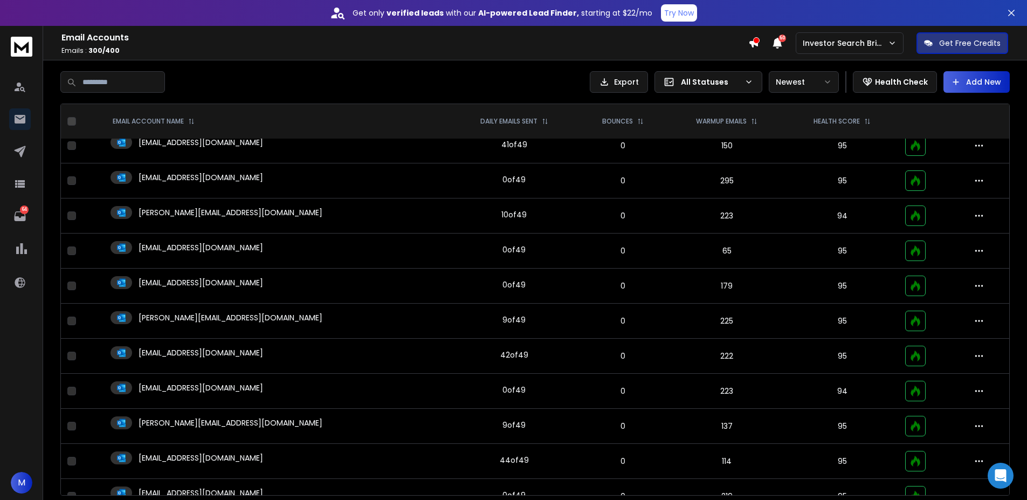
scroll to position [1061, 0]
click at [169, 224] on td "[PERSON_NAME][EMAIL_ADDRESS][DOMAIN_NAME]" at bounding box center [277, 217] width 346 height 35
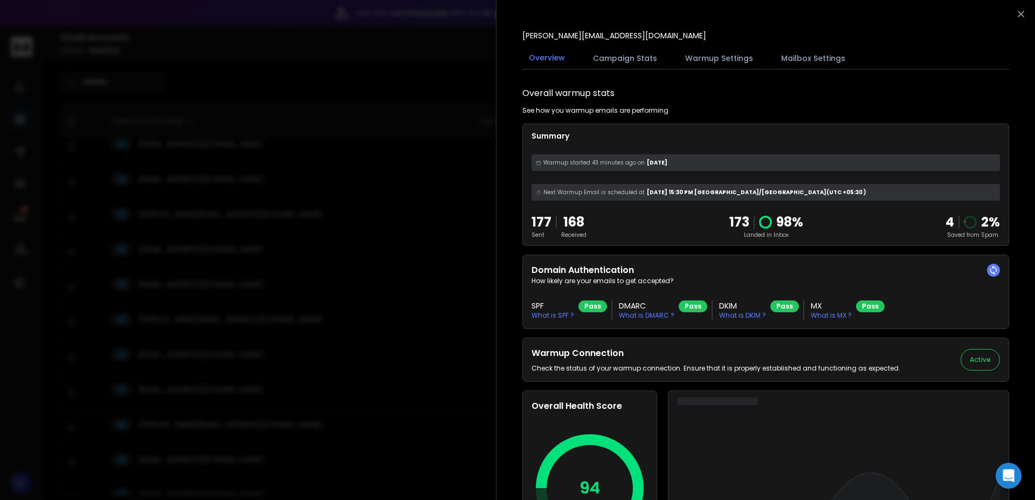
click at [169, 224] on div at bounding box center [517, 250] width 1035 height 500
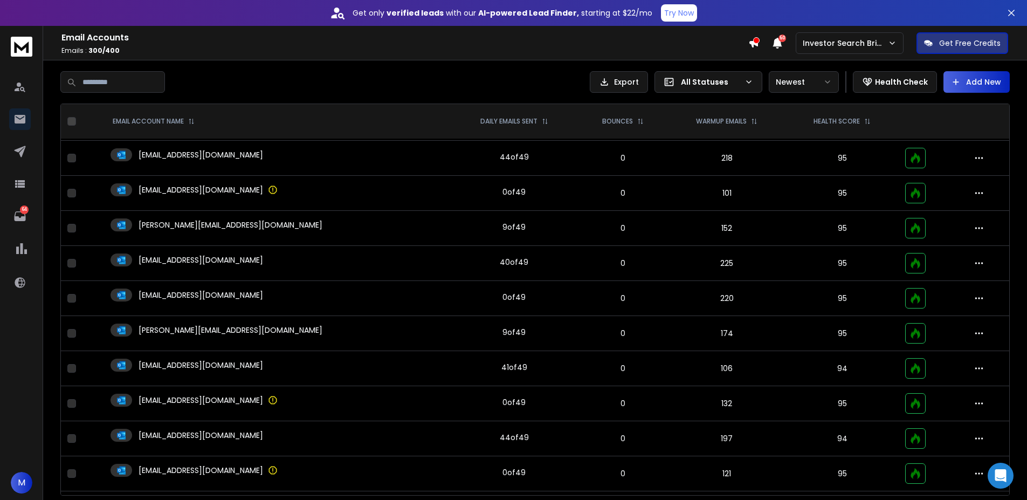
scroll to position [0, 0]
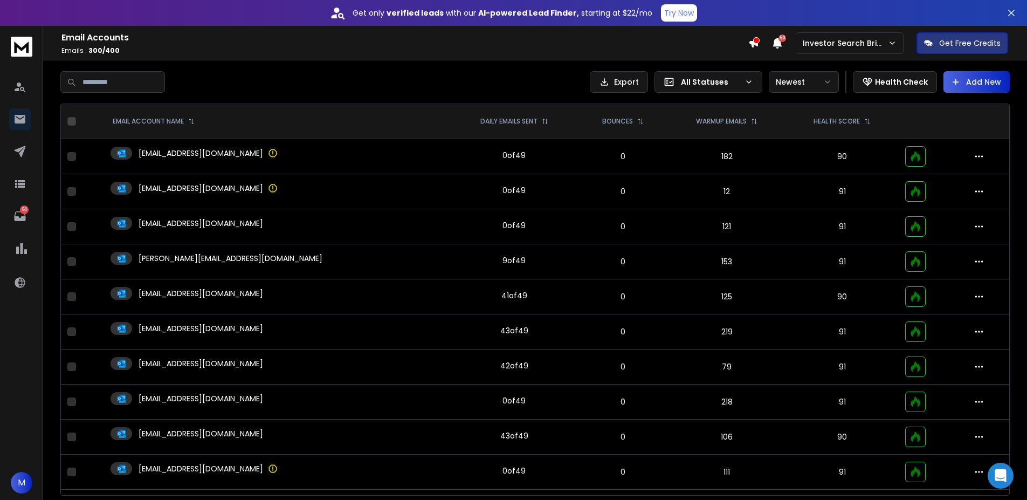
click at [206, 190] on p "[EMAIL_ADDRESS][DOMAIN_NAME]" at bounding box center [201, 188] width 125 height 11
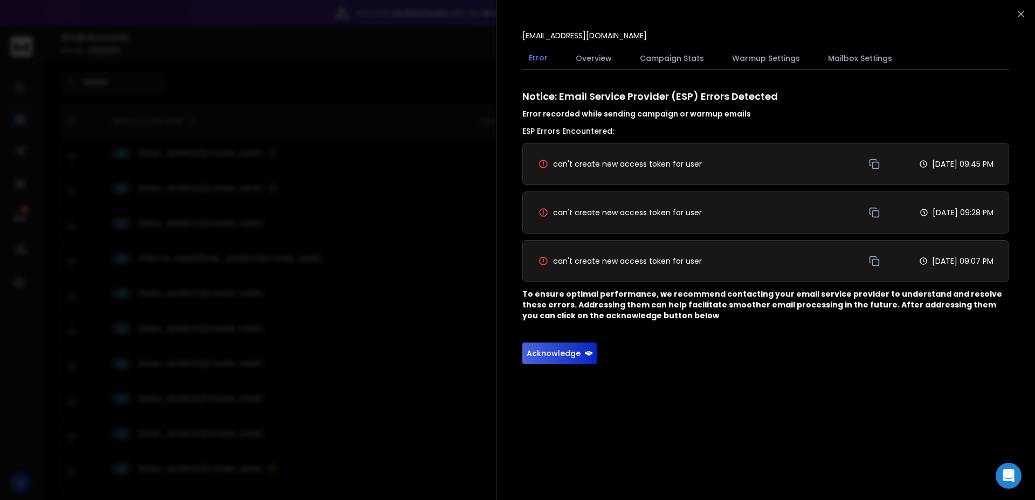
click at [203, 263] on div at bounding box center [517, 250] width 1035 height 500
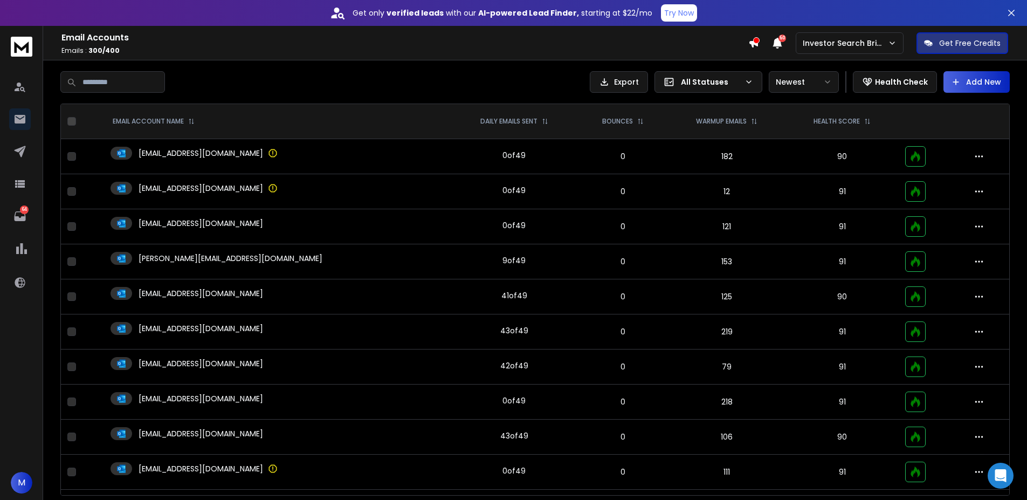
click at [276, 297] on div "[EMAIL_ADDRESS][DOMAIN_NAME]" at bounding box center [277, 293] width 333 height 13
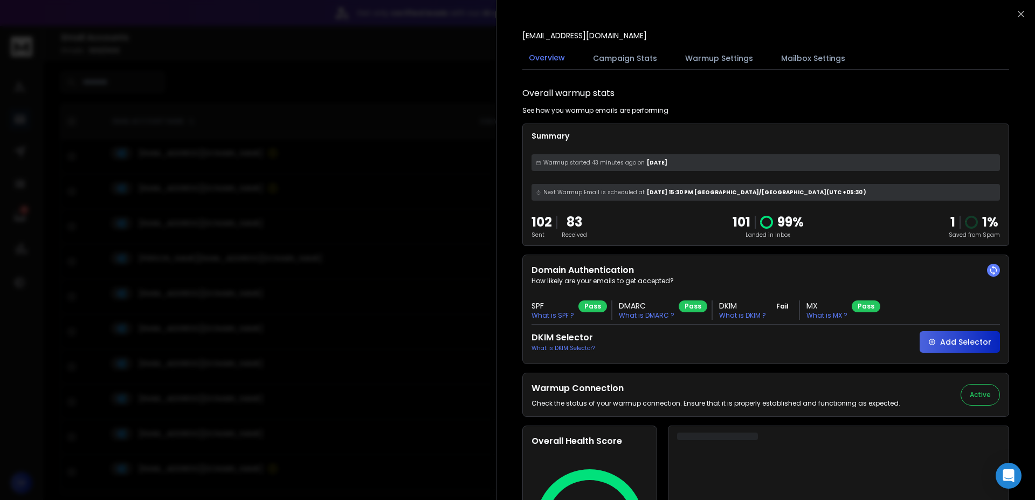
click at [772, 308] on div "Fail" at bounding box center [783, 306] width 24 height 12
click at [990, 274] on icon at bounding box center [993, 270] width 11 height 11
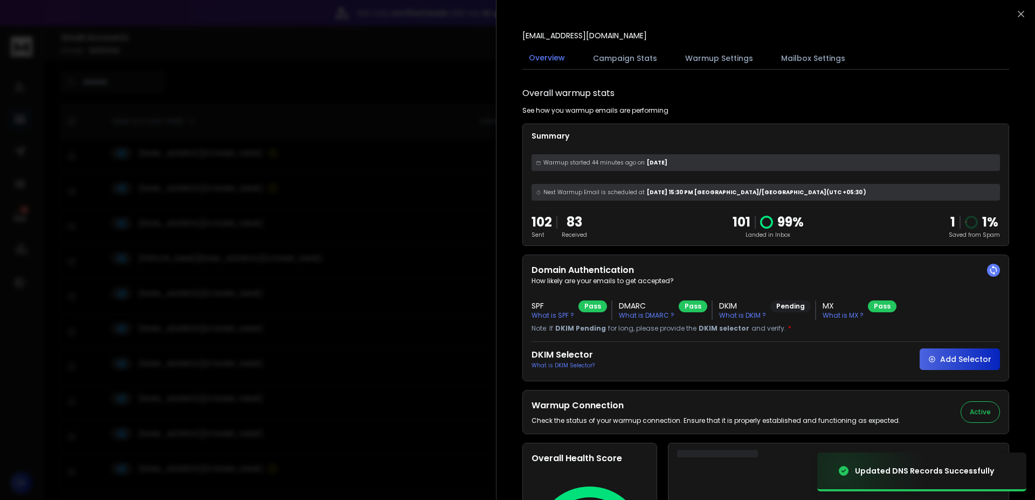
click at [404, 373] on div at bounding box center [517, 250] width 1035 height 500
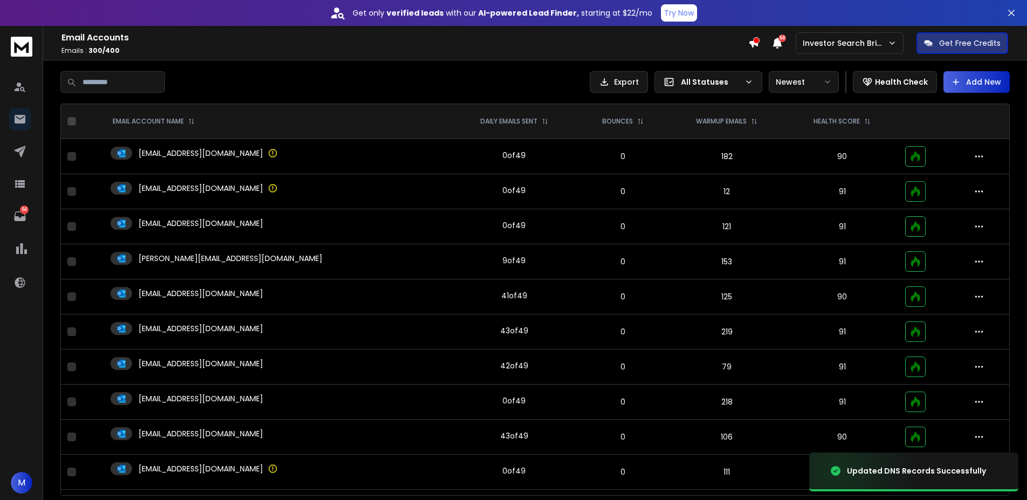
click at [210, 293] on p "[EMAIL_ADDRESS][DOMAIN_NAME]" at bounding box center [201, 293] width 125 height 11
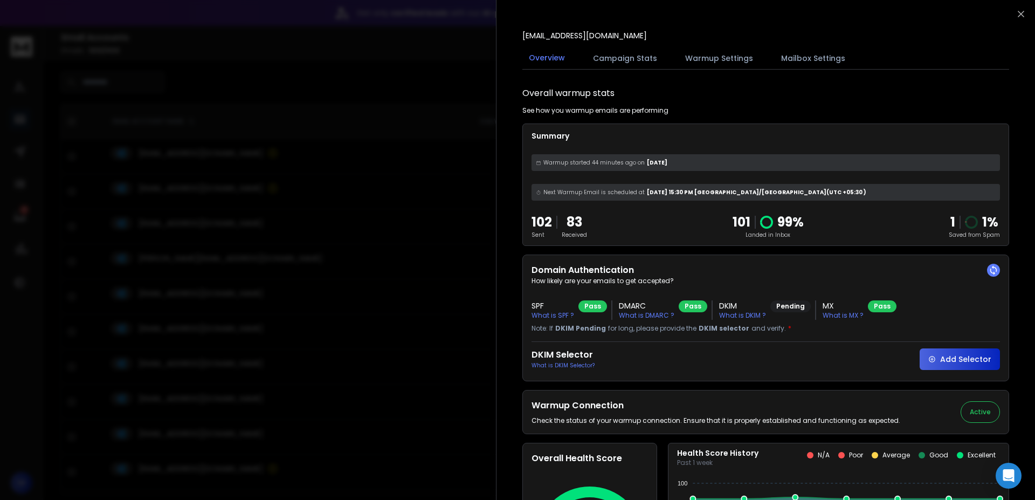
click at [210, 293] on div at bounding box center [517, 250] width 1035 height 500
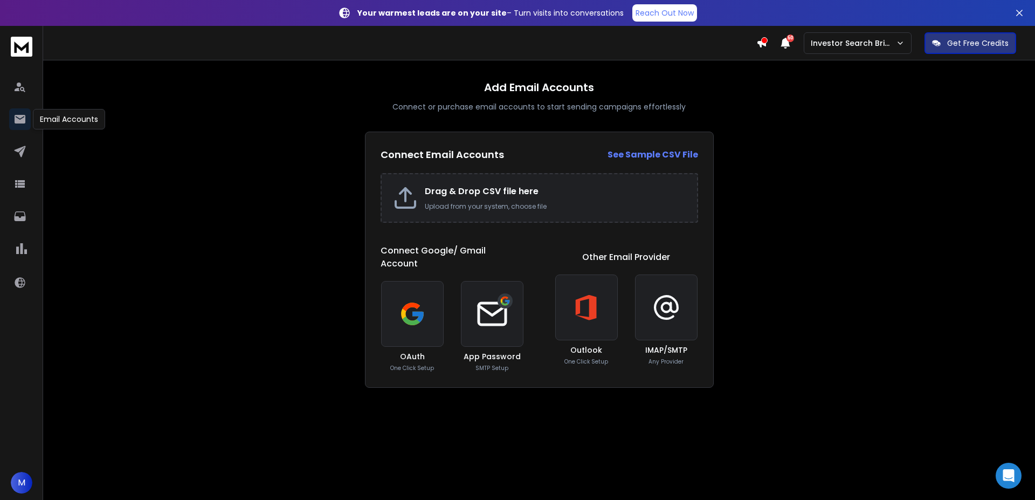
click at [20, 116] on icon at bounding box center [20, 119] width 11 height 9
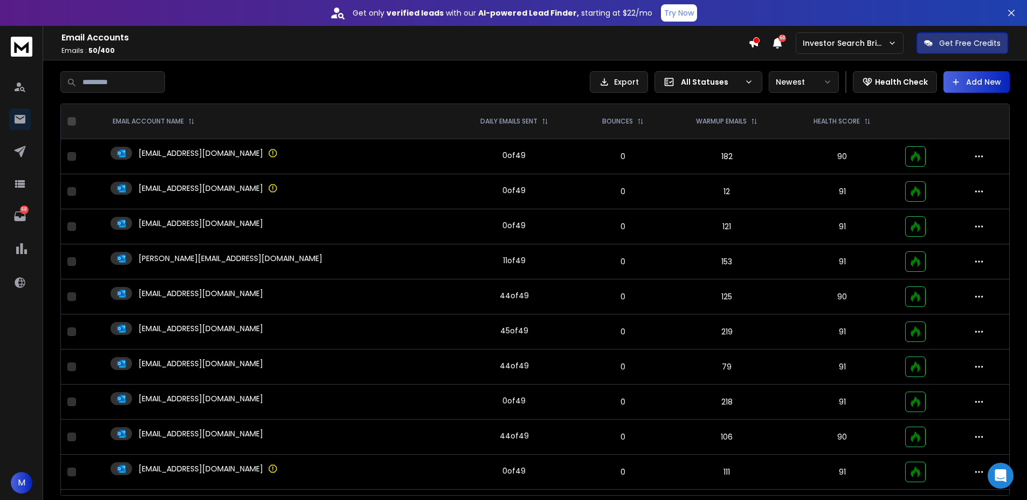
click at [168, 232] on td "[EMAIL_ADDRESS][DOMAIN_NAME]" at bounding box center [277, 226] width 346 height 35
